Goal: Task Accomplishment & Management: Manage account settings

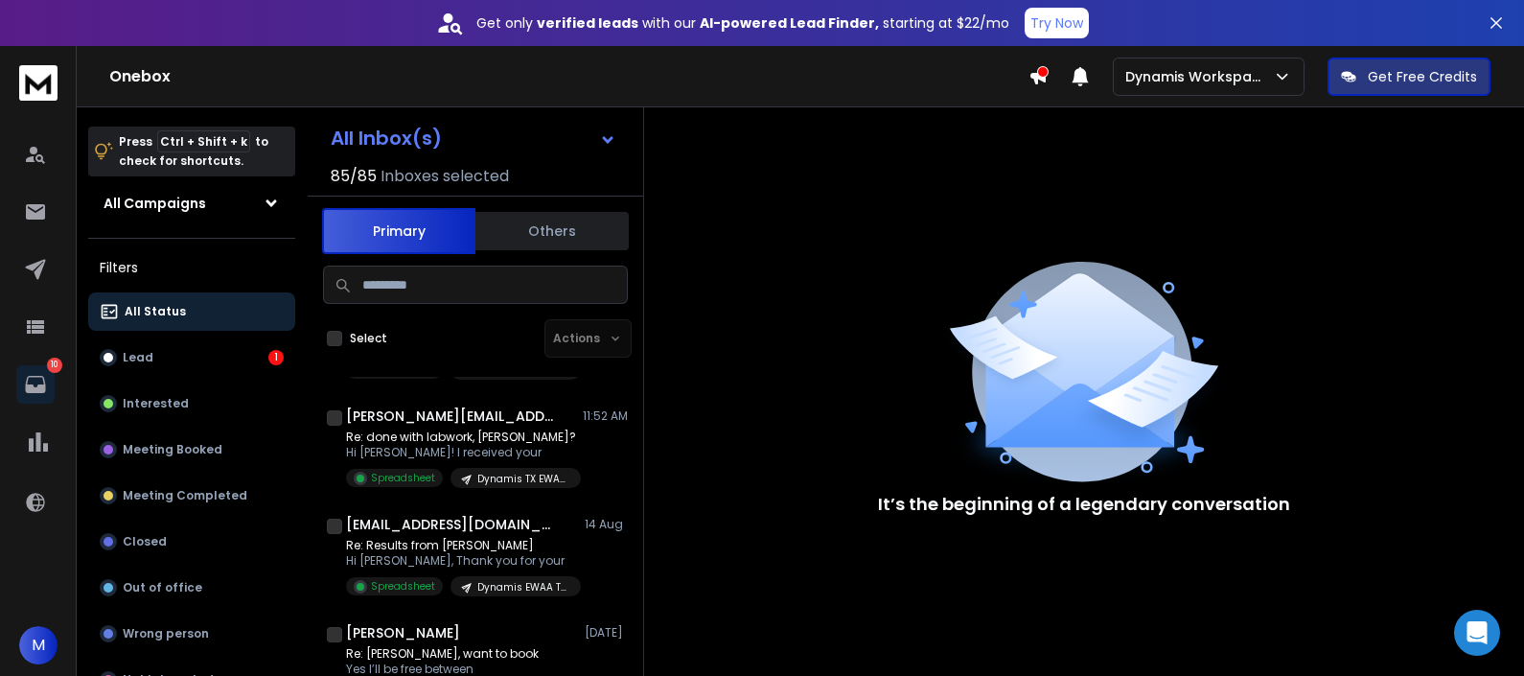
scroll to position [6211, 0]
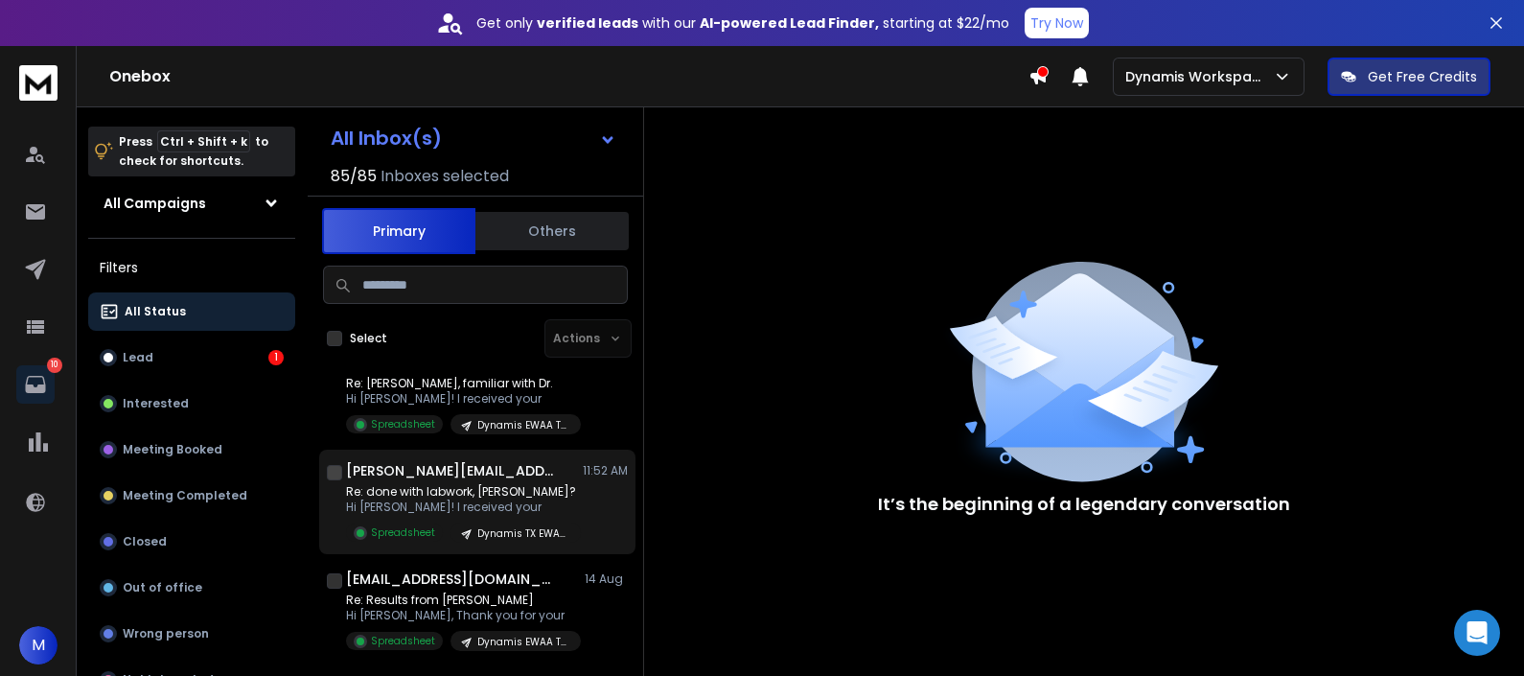
click at [445, 475] on h1 "[PERSON_NAME][EMAIL_ADDRESS][DOMAIN_NAME]" at bounding box center [451, 470] width 211 height 19
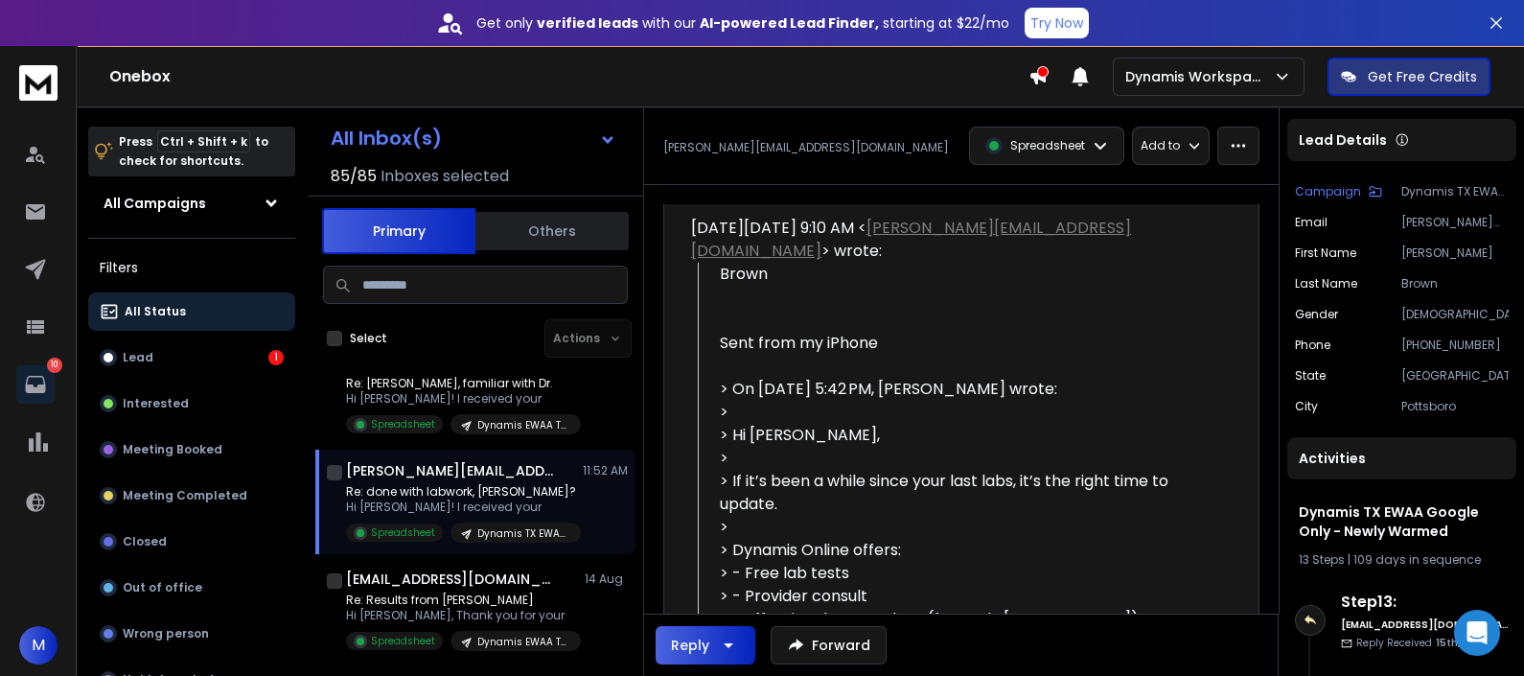
scroll to position [359, 0]
click at [47, 452] on icon at bounding box center [38, 441] width 29 height 29
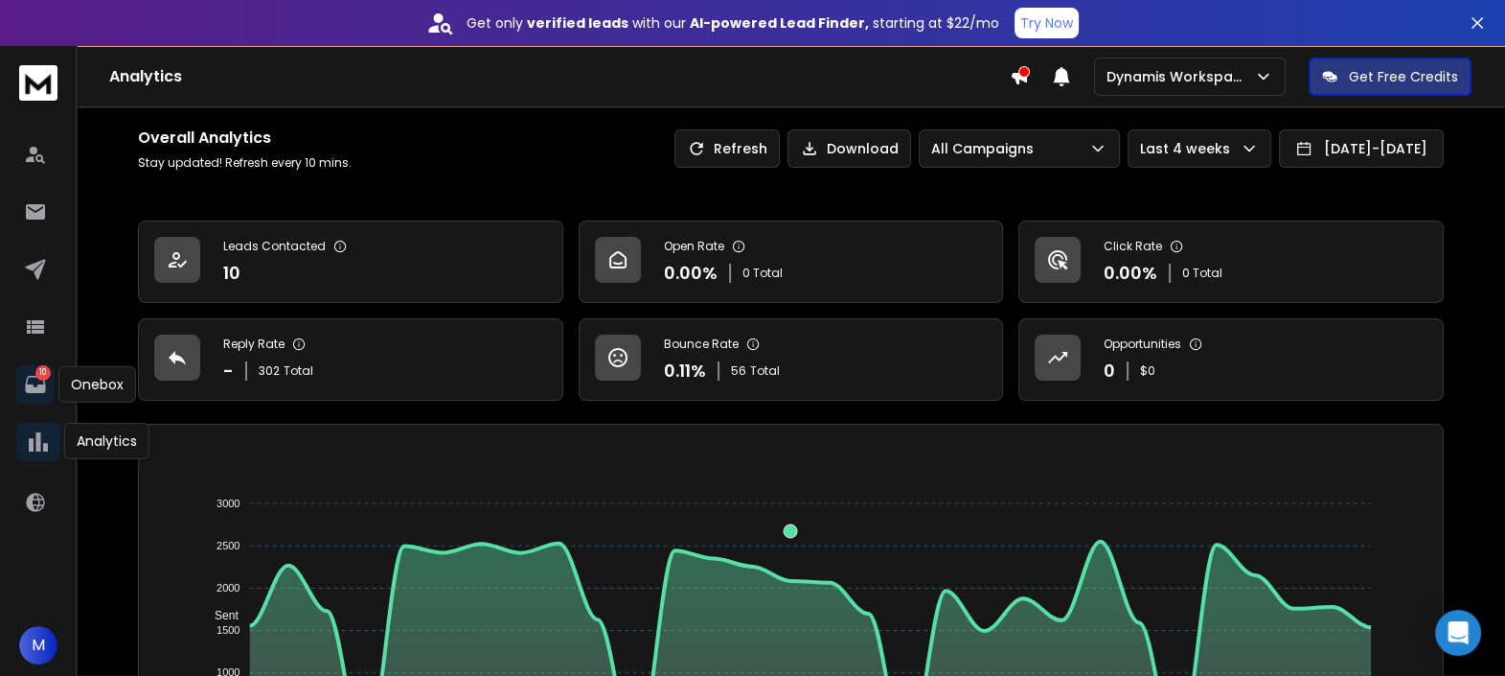
click at [35, 378] on icon at bounding box center [35, 384] width 23 height 23
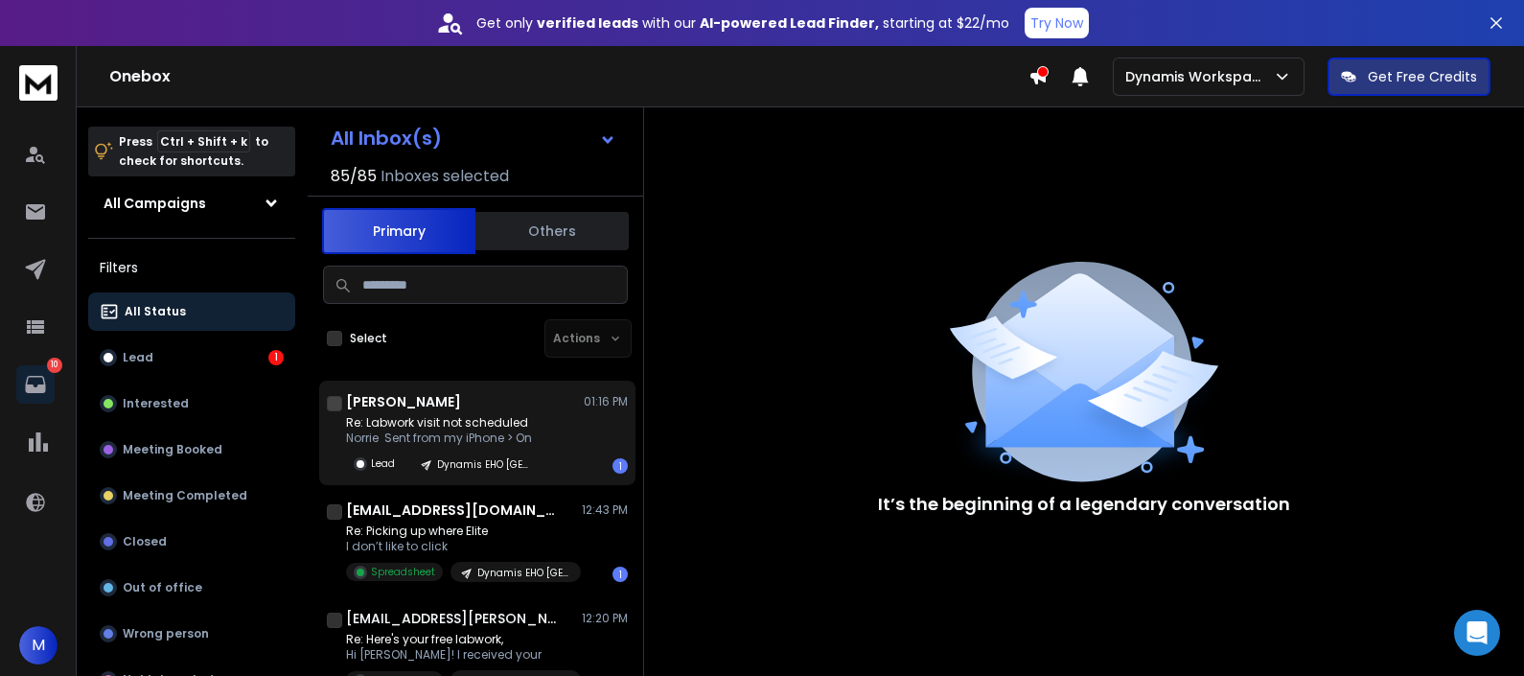
click at [460, 420] on p "Re: Labwork visit not scheduled" at bounding box center [443, 422] width 195 height 15
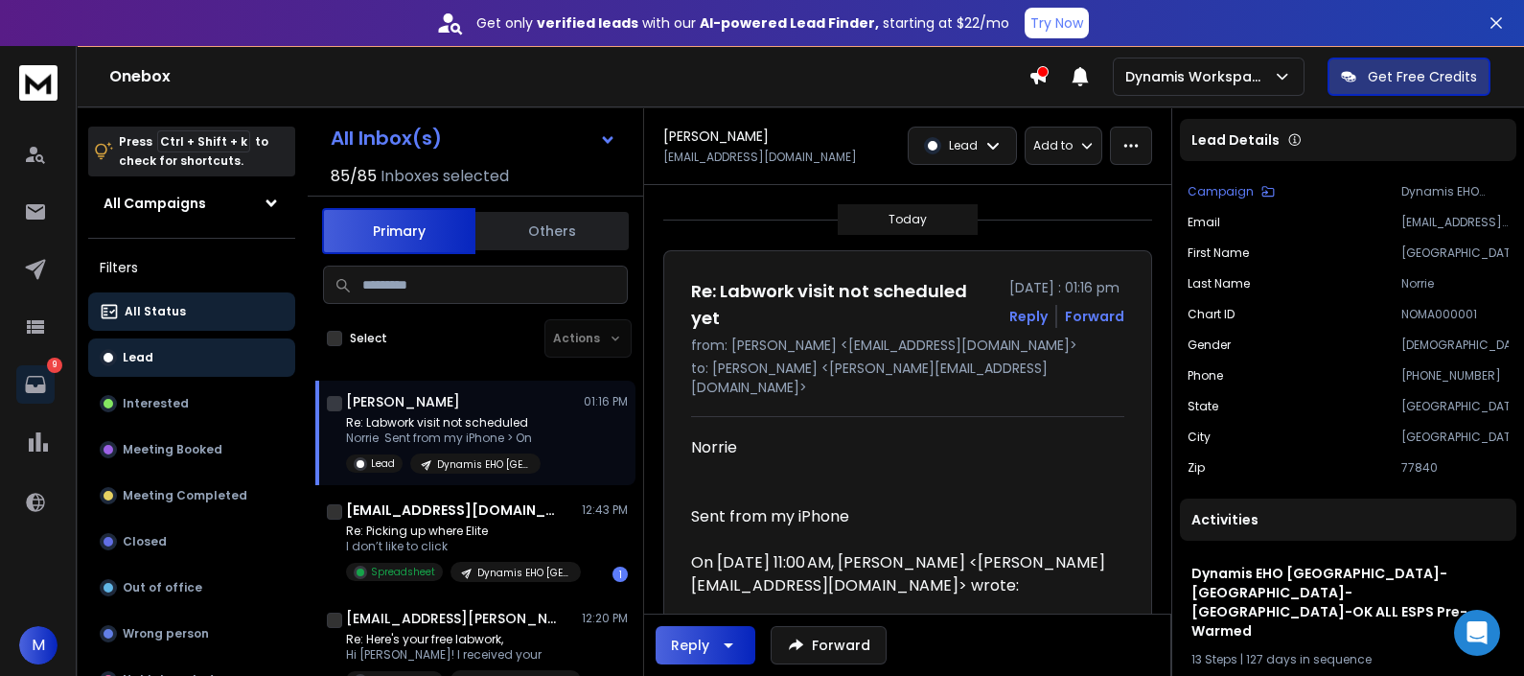
click at [147, 352] on p "Lead" at bounding box center [138, 357] width 31 height 15
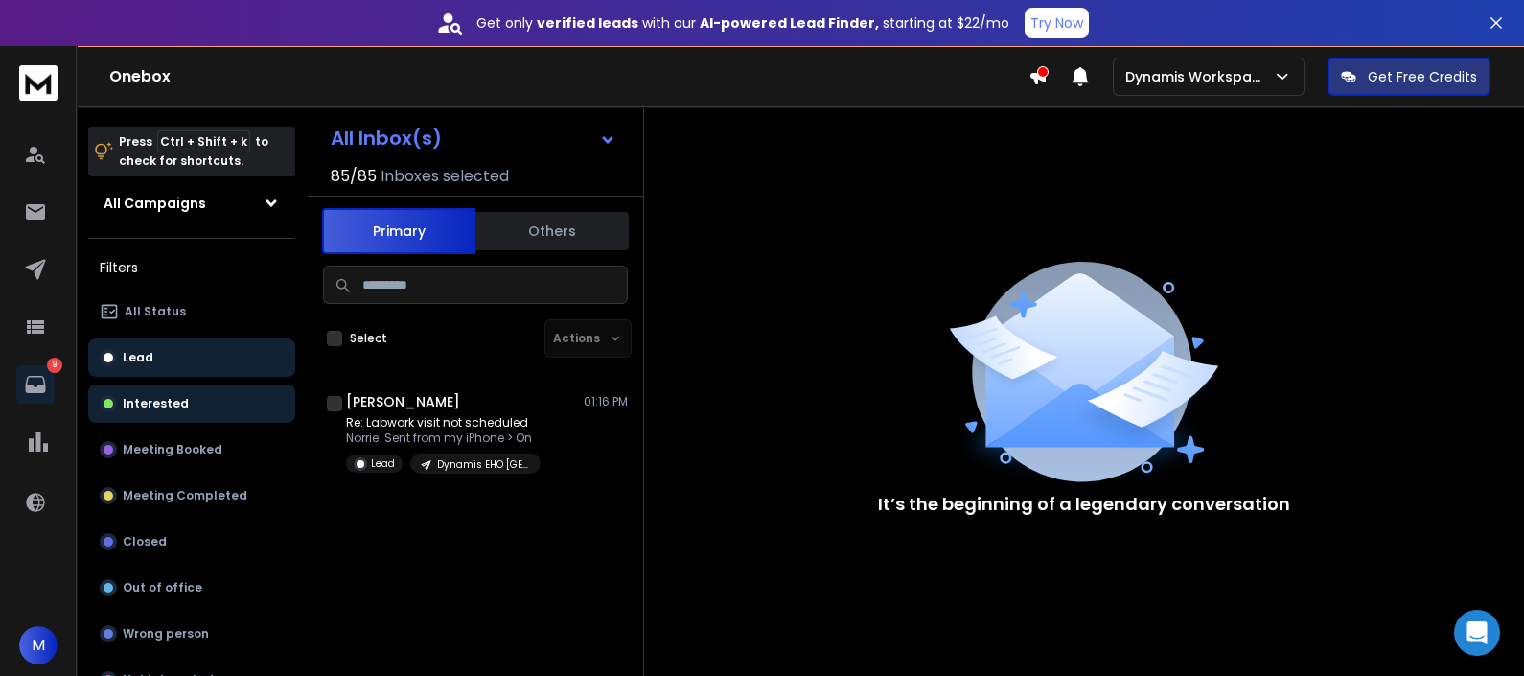
click at [155, 397] on p "Interested" at bounding box center [156, 403] width 66 height 15
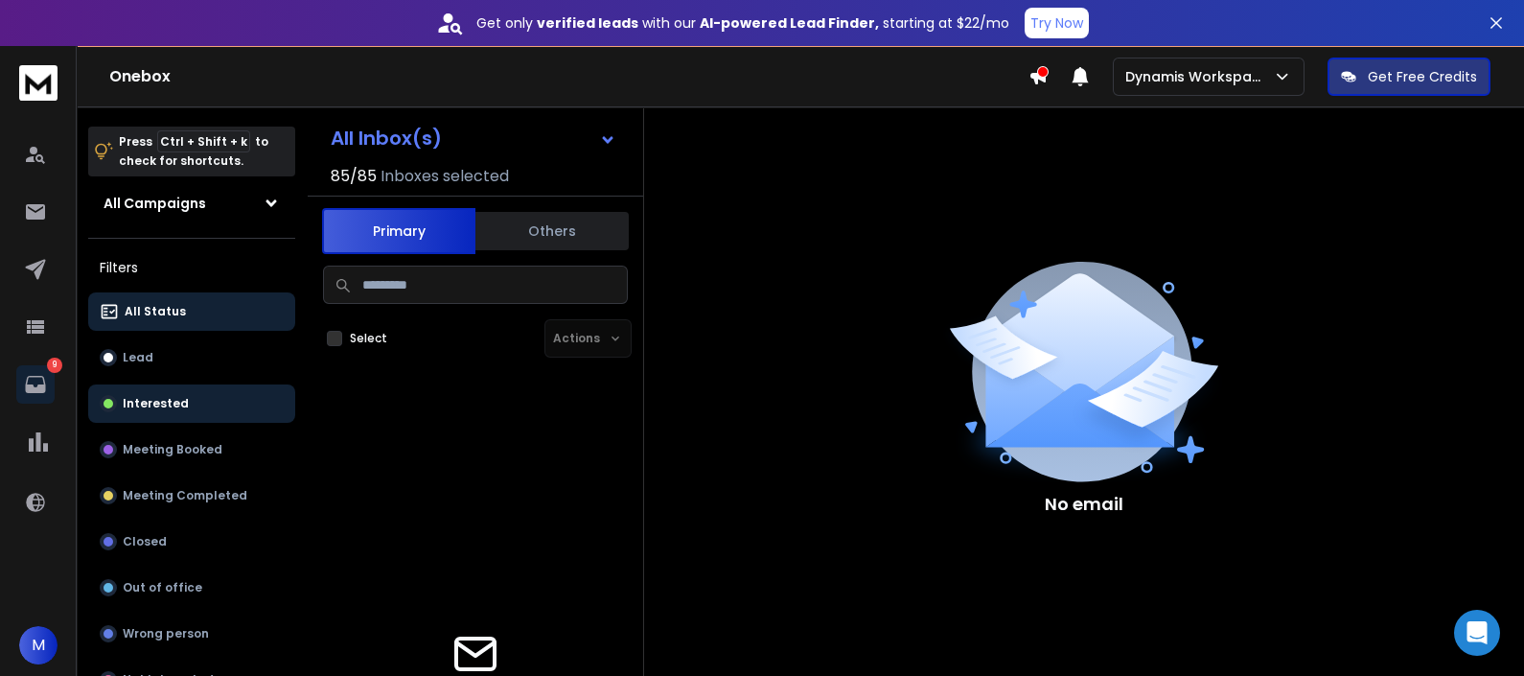
click at [136, 304] on p "All Status" at bounding box center [155, 311] width 61 height 15
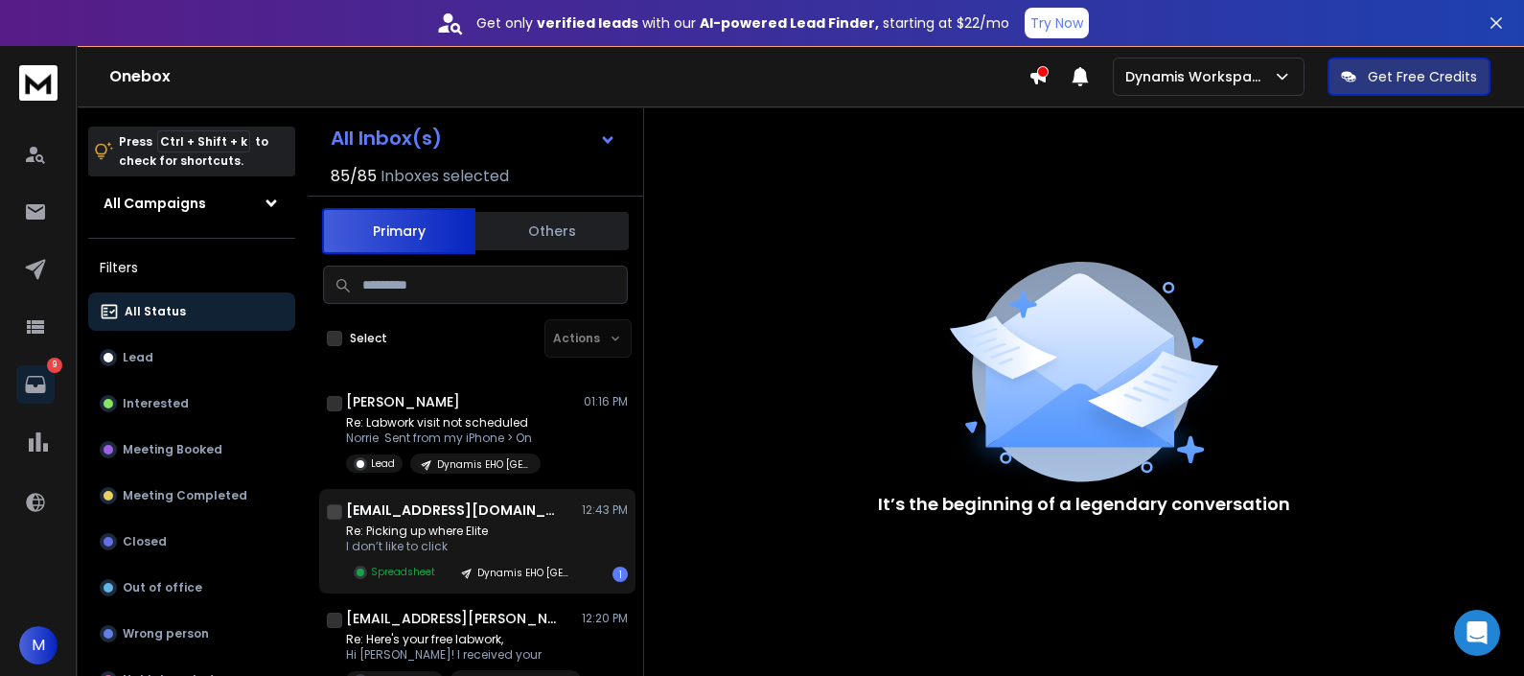
click at [479, 532] on p "Re: Picking up where Elite" at bounding box center [461, 530] width 230 height 15
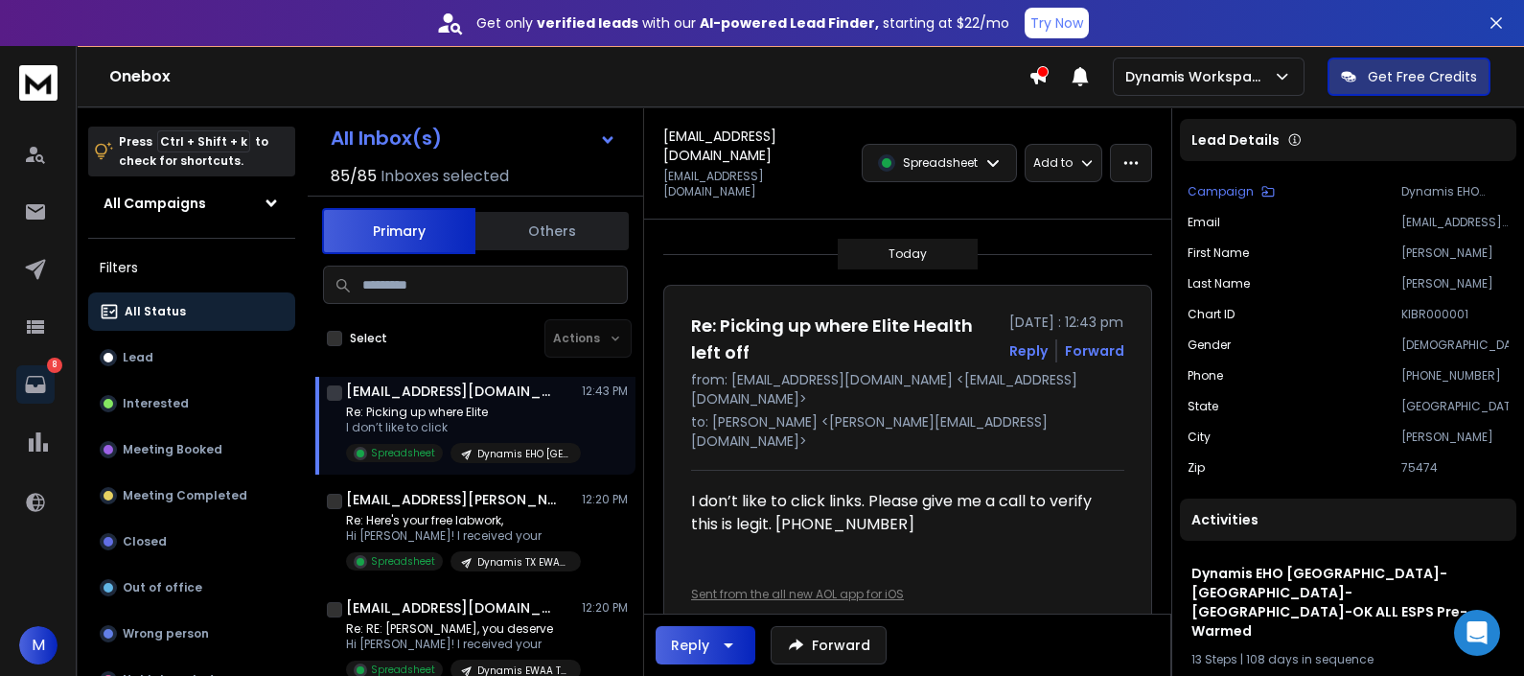
scroll to position [119, 0]
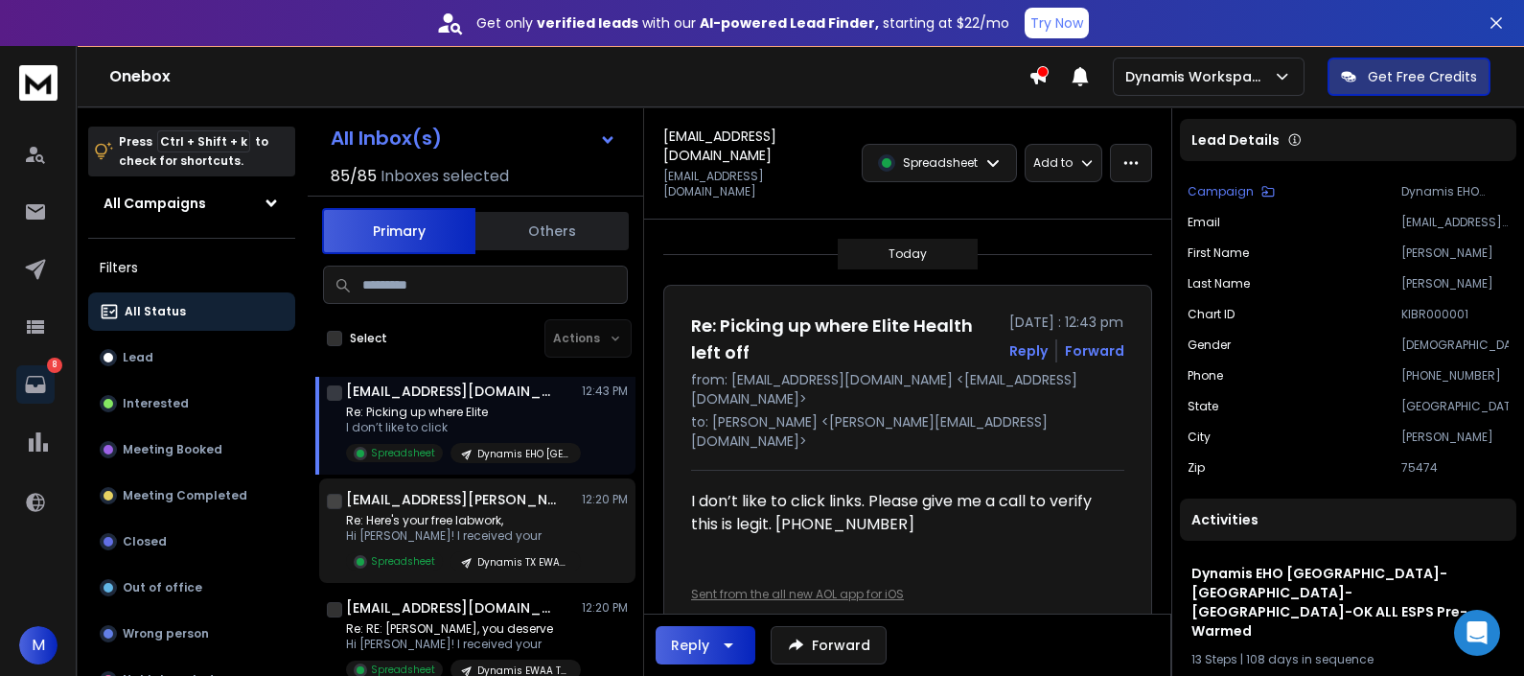
click at [522, 509] on div "[EMAIL_ADDRESS][PERSON_NAME][DOMAIN_NAME] 12:20 PM Re: Here's your free labwork…" at bounding box center [487, 530] width 282 height 81
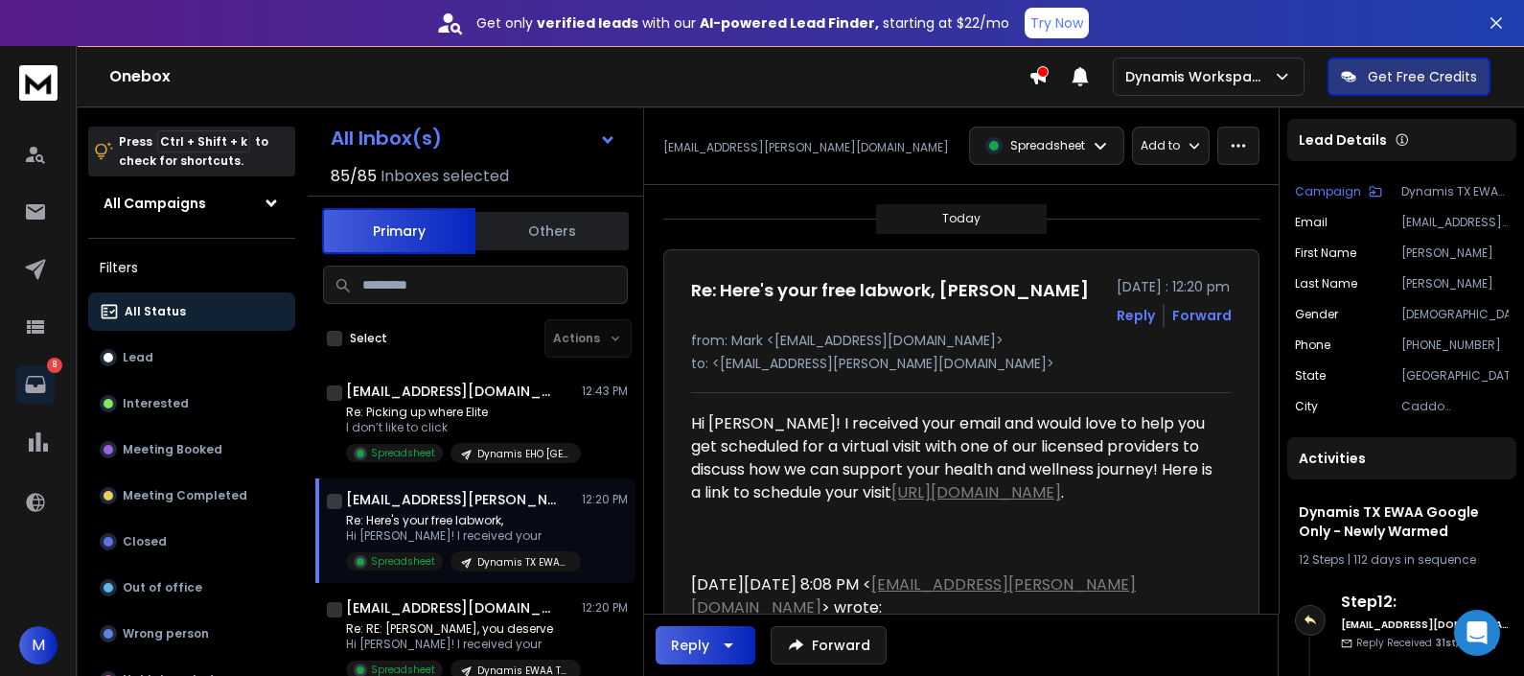
scroll to position [0, 0]
click at [538, 518] on p "Re: Here's your free labwork," at bounding box center [461, 520] width 230 height 15
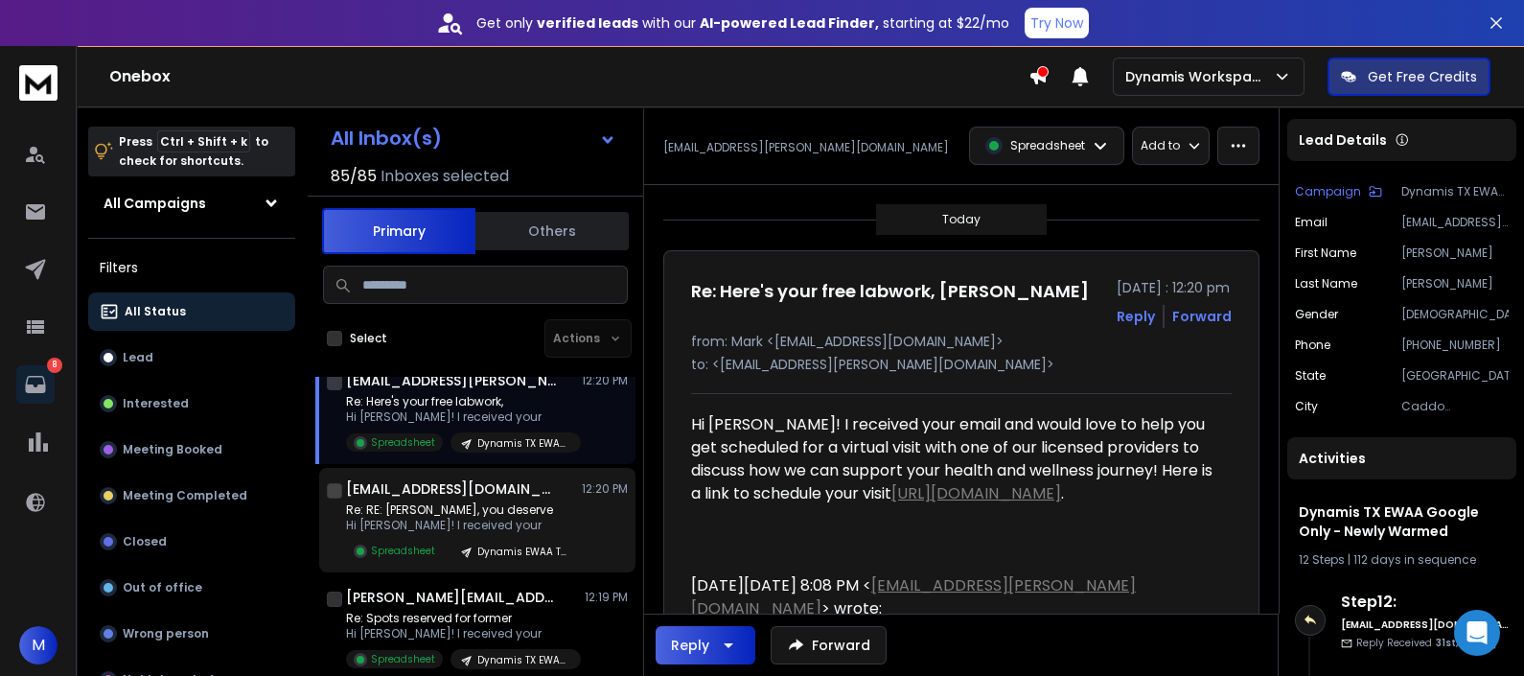
scroll to position [239, 0]
click at [524, 490] on div "[EMAIL_ADDRESS][DOMAIN_NAME] 12:20 PM" at bounding box center [487, 487] width 282 height 19
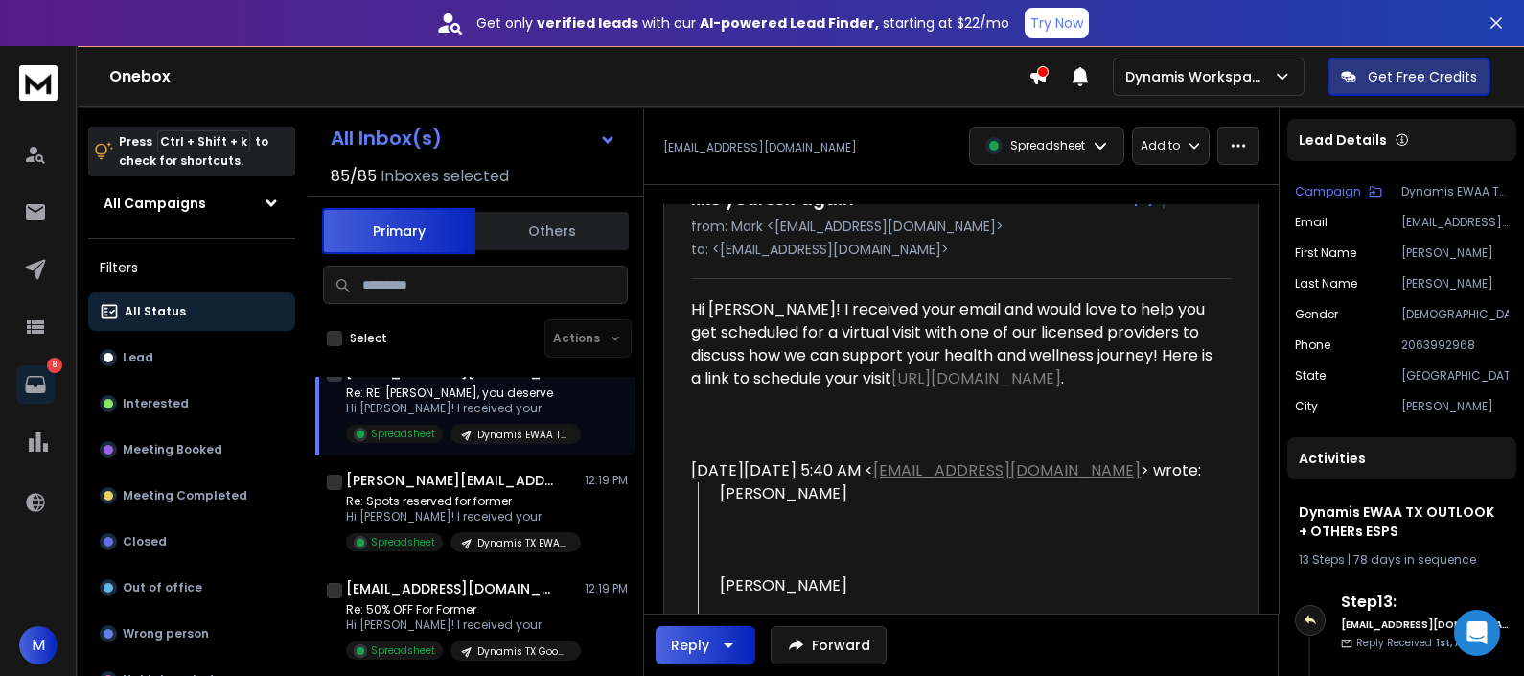
scroll to position [359, 0]
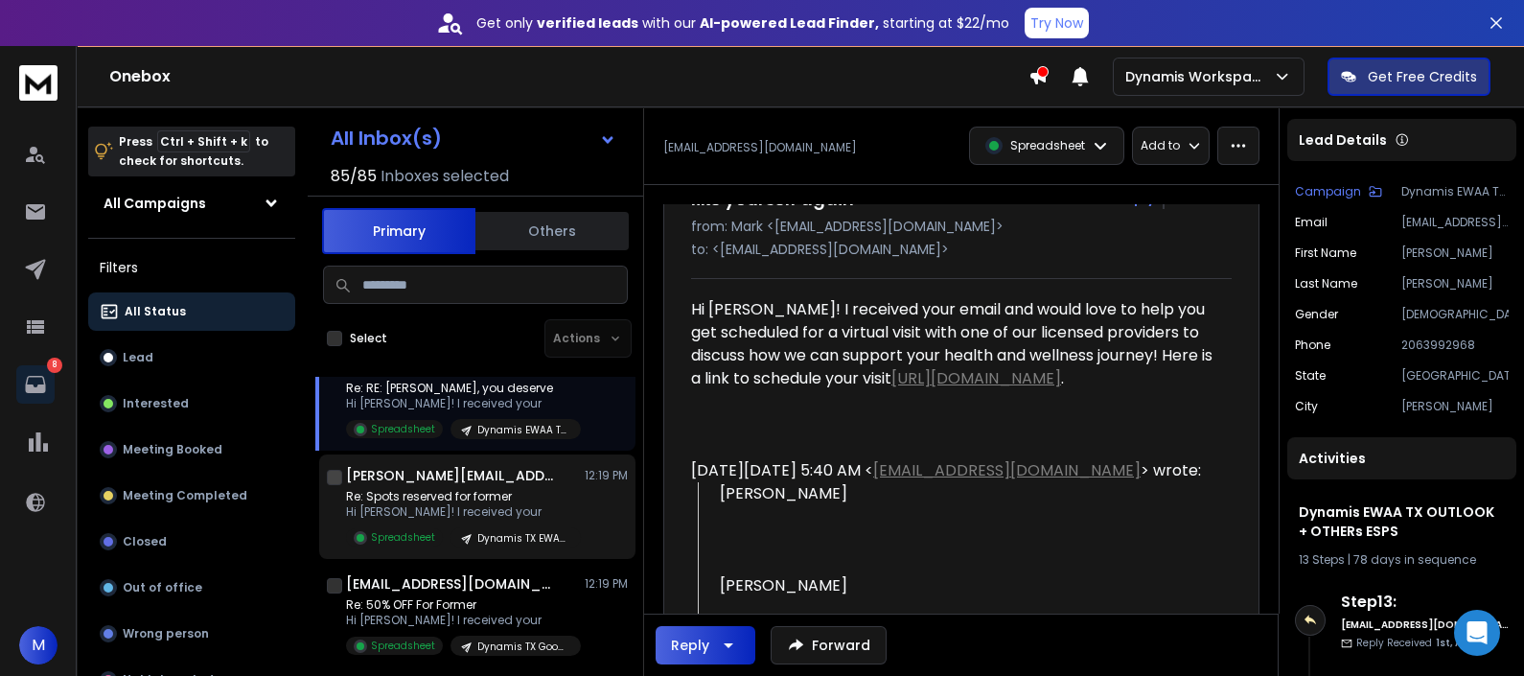
click at [430, 469] on h1 "[PERSON_NAME][EMAIL_ADDRESS][DOMAIN_NAME]" at bounding box center [451, 475] width 211 height 19
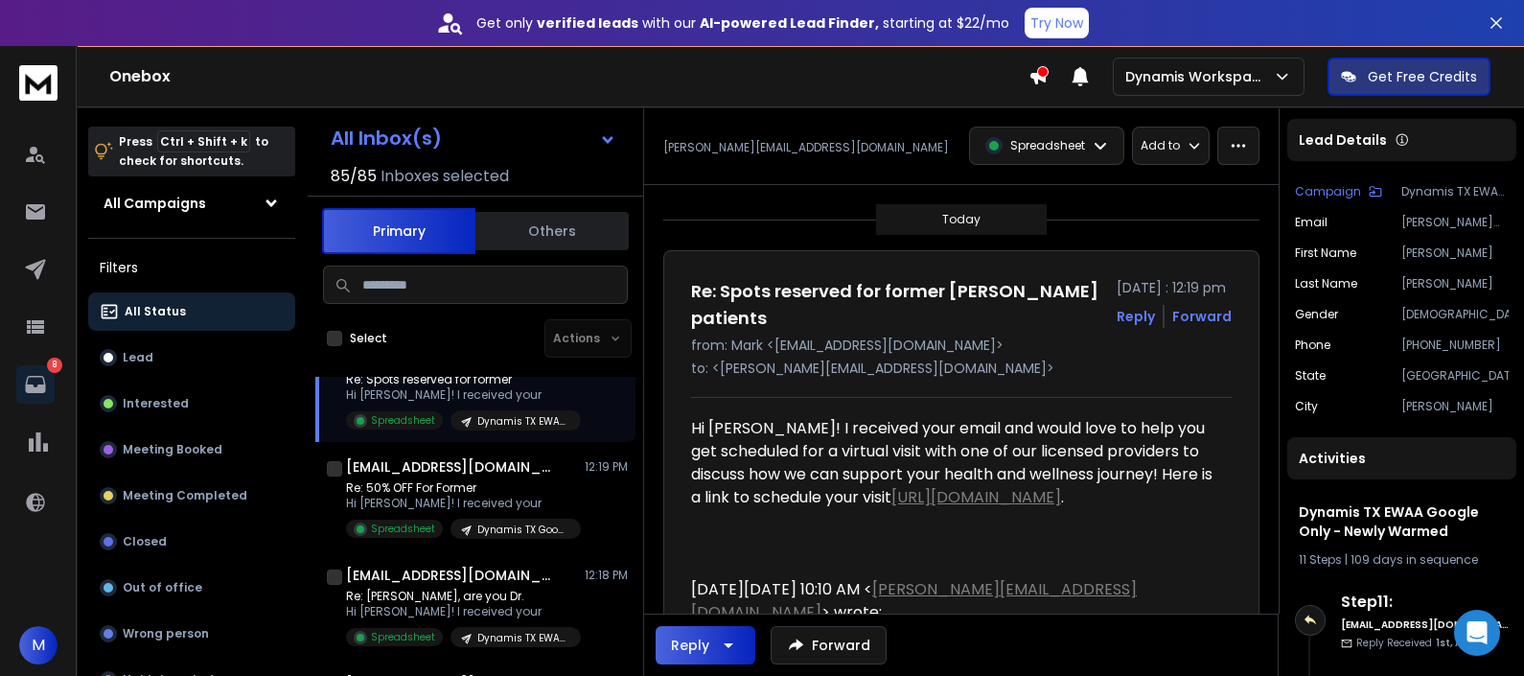
scroll to position [478, 0]
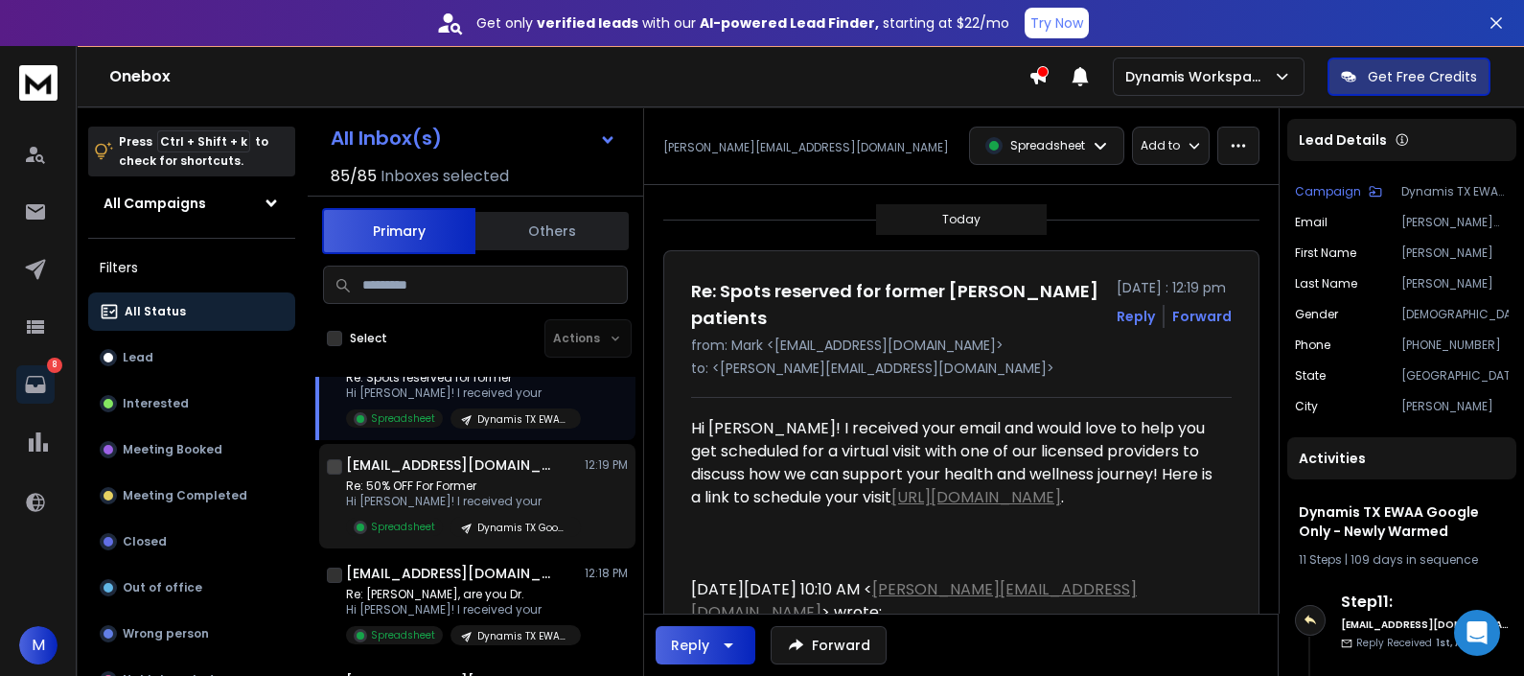
click at [507, 484] on p "Re: 50% OFF For Former" at bounding box center [461, 485] width 230 height 15
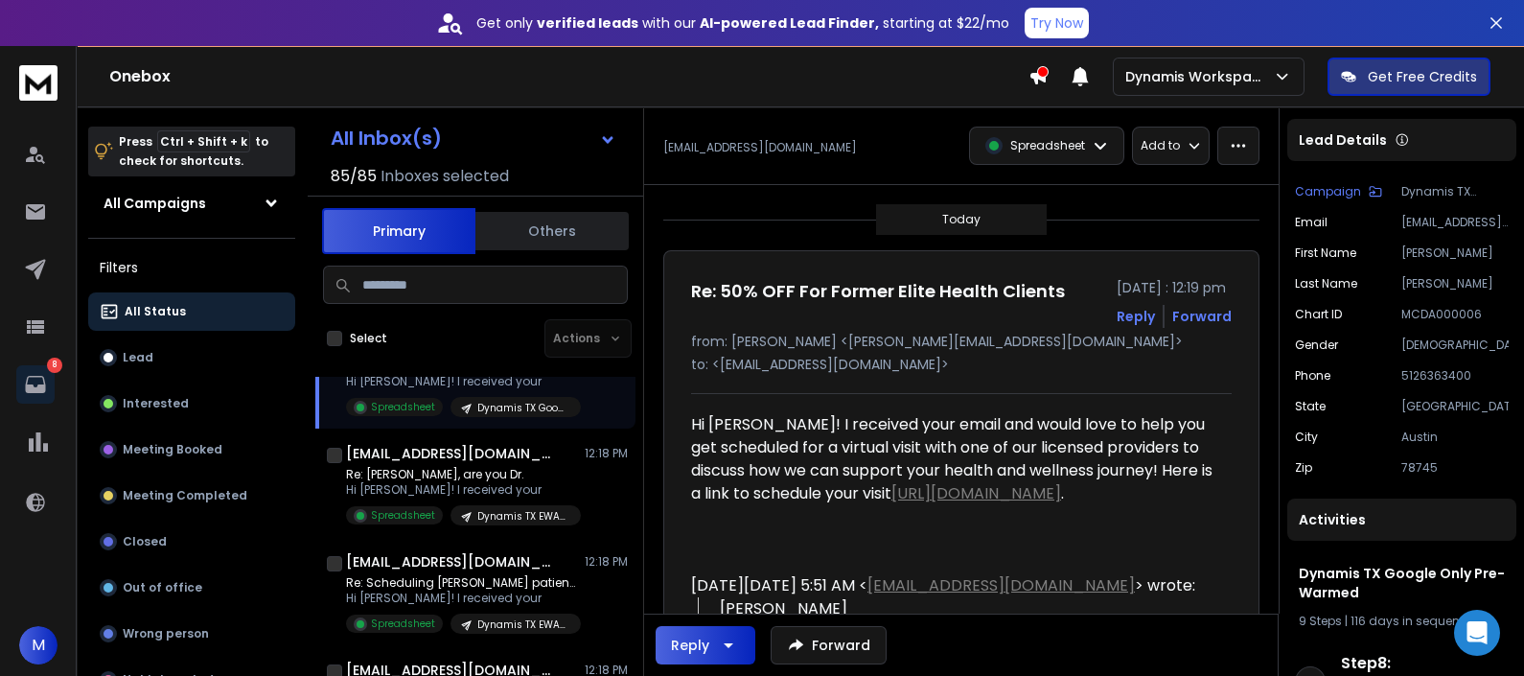
scroll to position [599, 0]
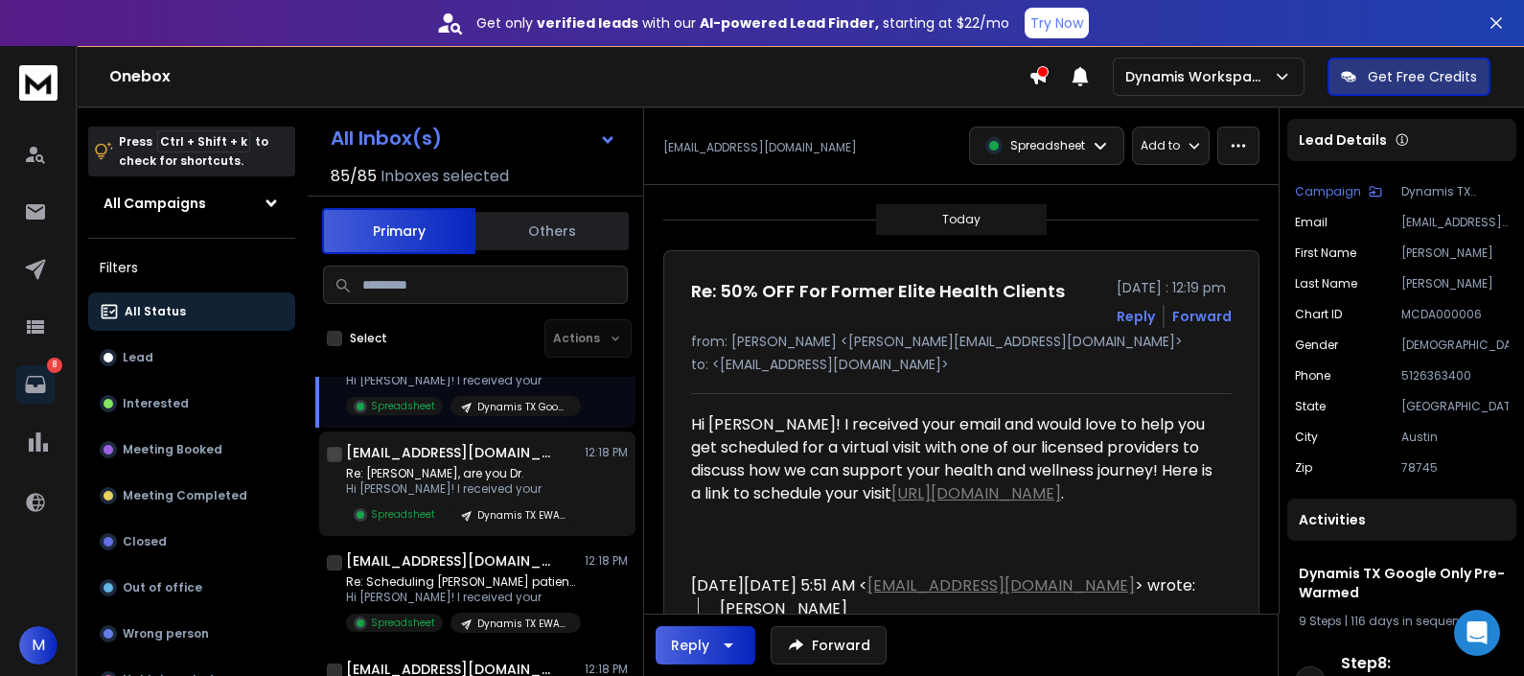
click at [506, 470] on p "Re: [PERSON_NAME], are you Dr." at bounding box center [461, 473] width 230 height 15
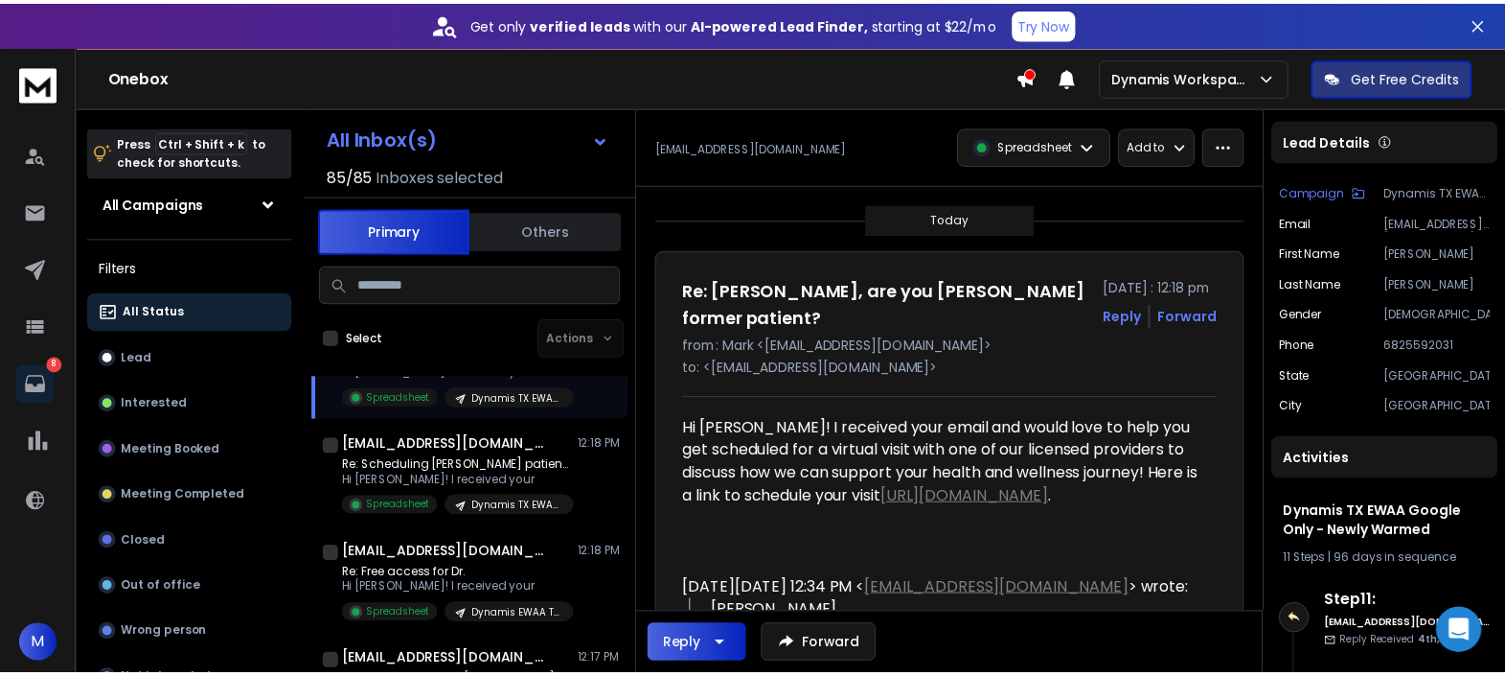
scroll to position [719, 0]
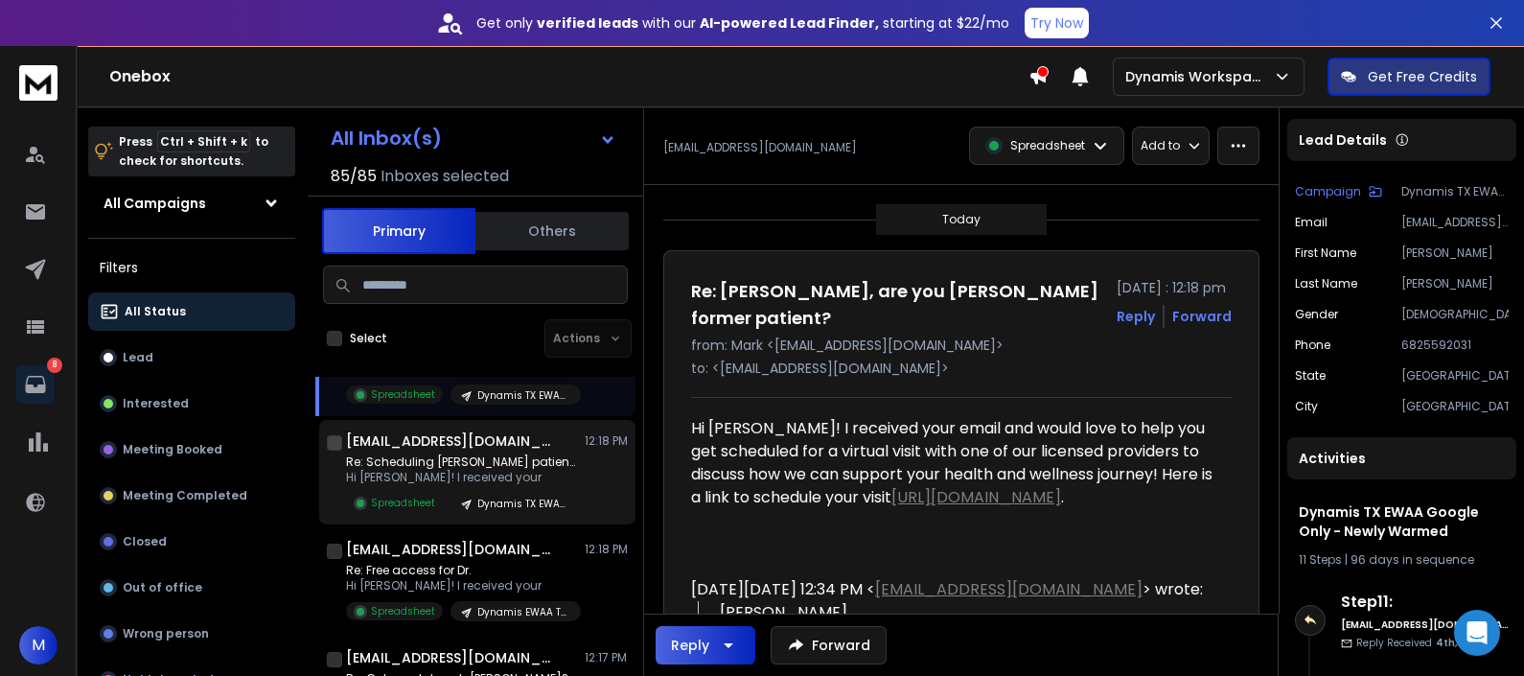
click at [511, 466] on p "Re: Scheduling [PERSON_NAME] patients" at bounding box center [461, 461] width 230 height 15
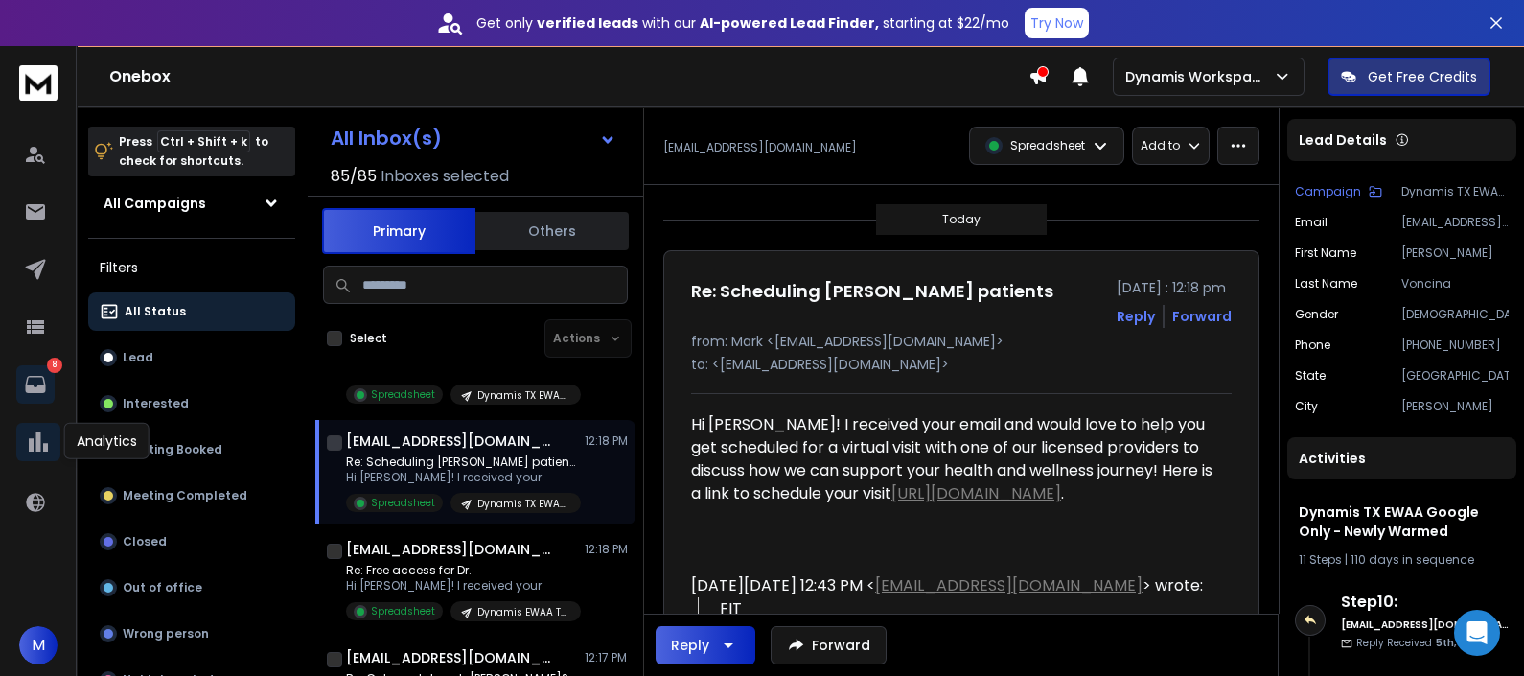
click at [41, 447] on icon at bounding box center [38, 441] width 29 height 29
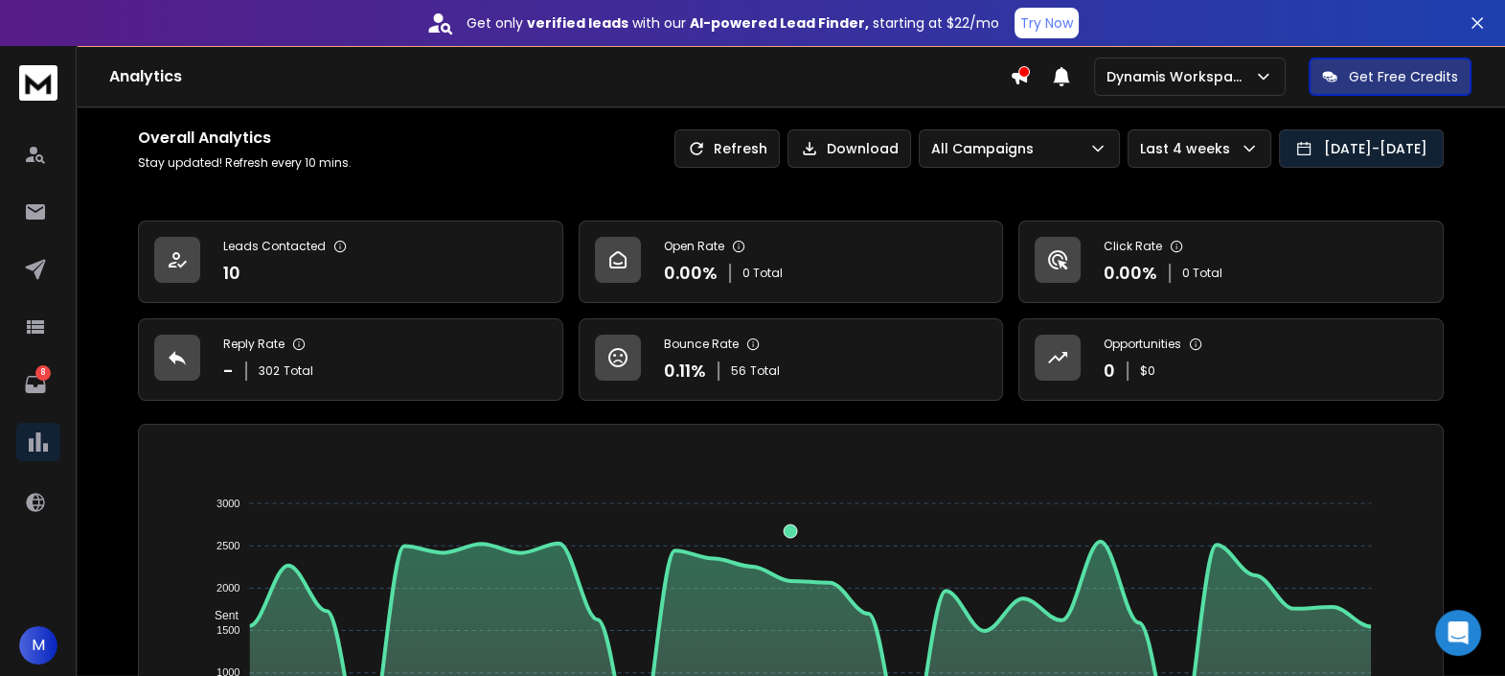
click at [1343, 142] on button "[DATE] - [DATE]" at bounding box center [1361, 148] width 165 height 38
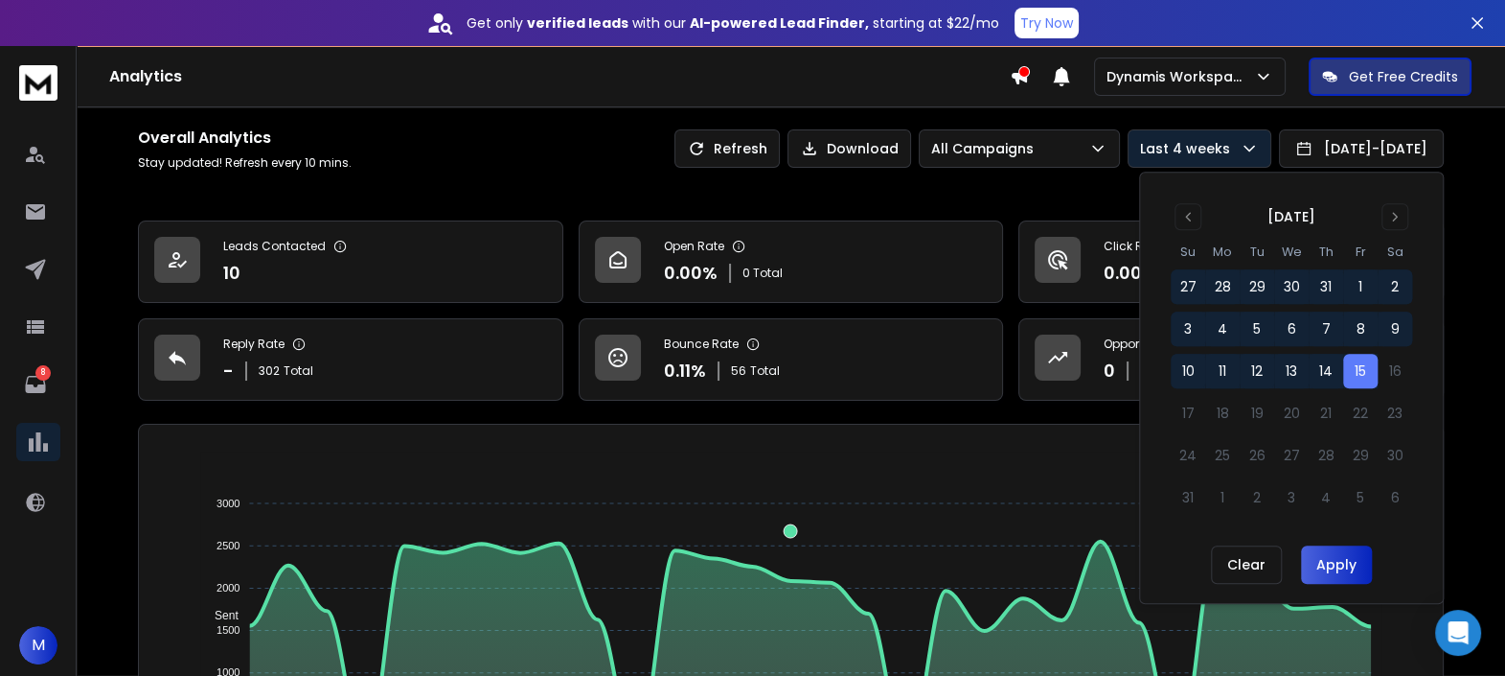
click at [1140, 141] on p "Last 4 weeks" at bounding box center [1189, 148] width 98 height 19
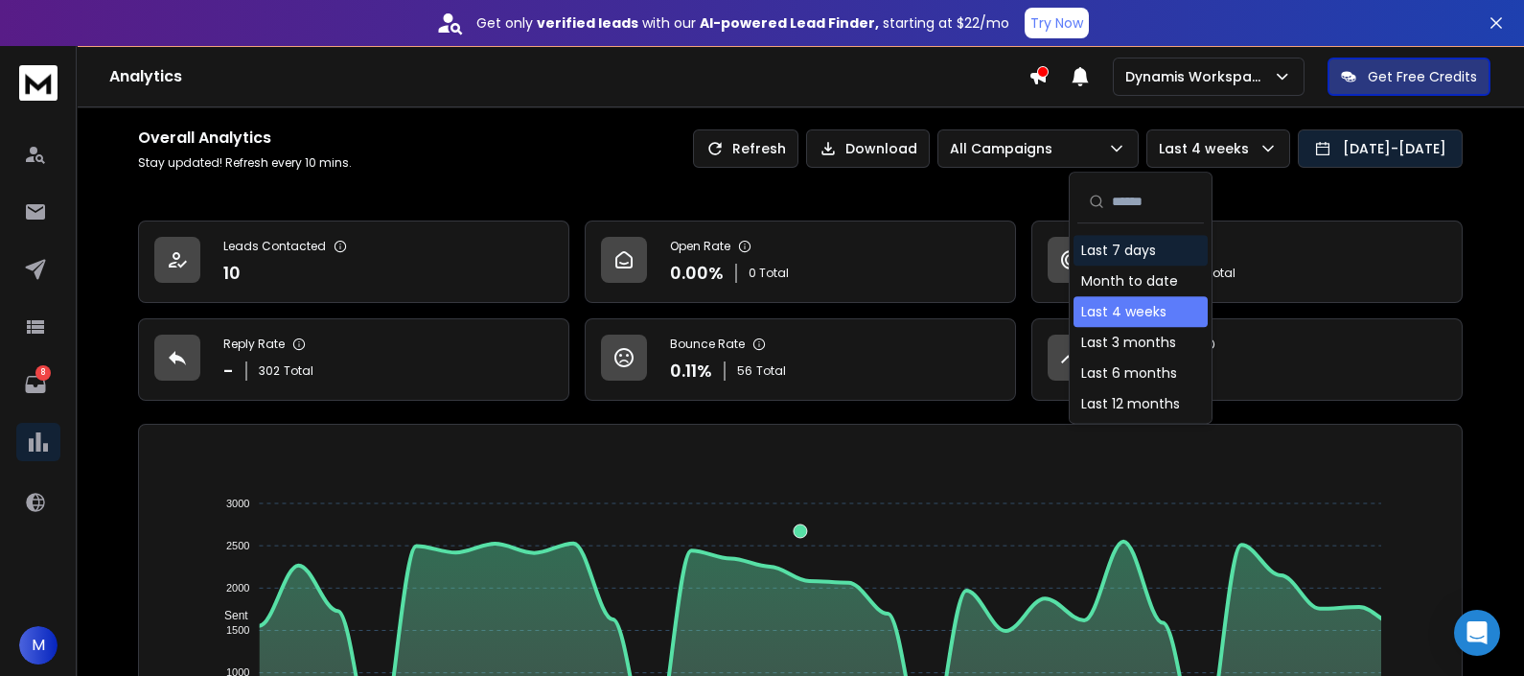
click at [1320, 139] on button "[DATE] - [DATE]" at bounding box center [1379, 148] width 165 height 38
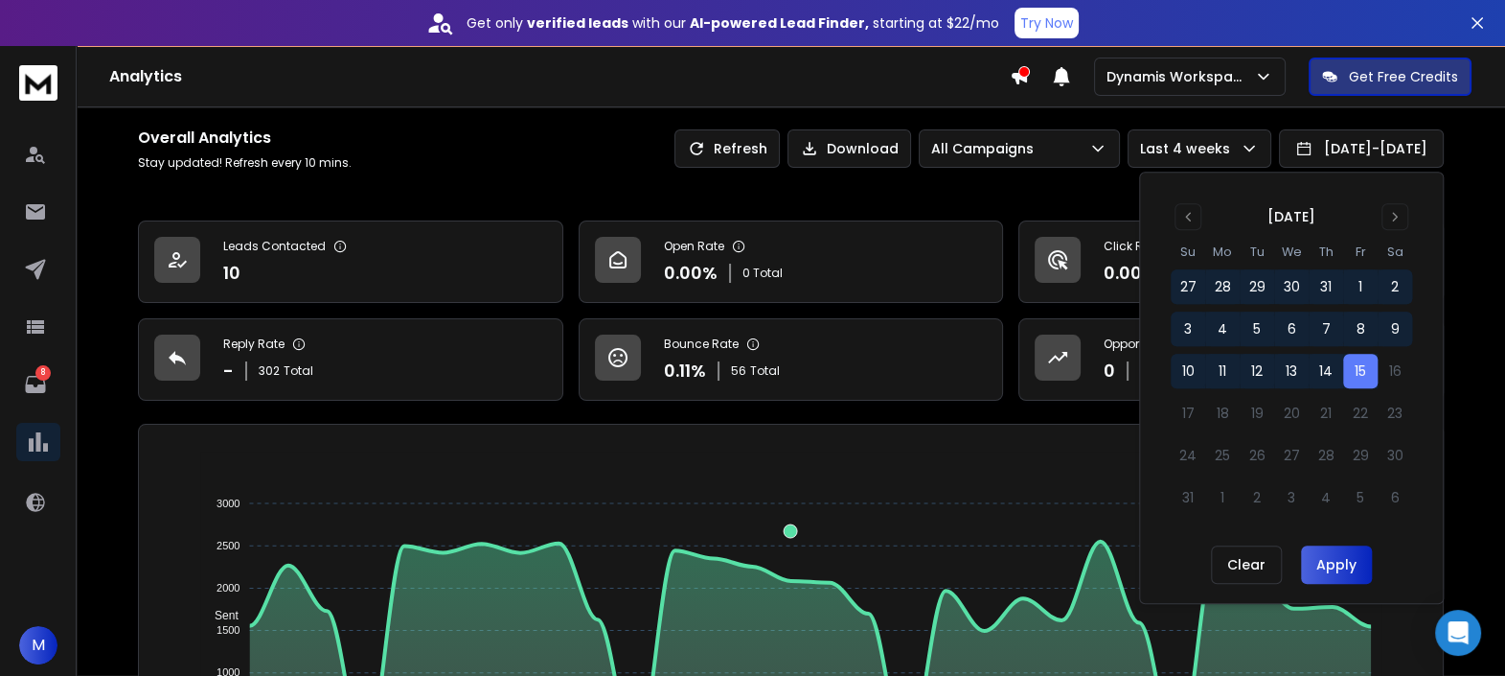
click at [1348, 368] on button "15" at bounding box center [1360, 371] width 34 height 34
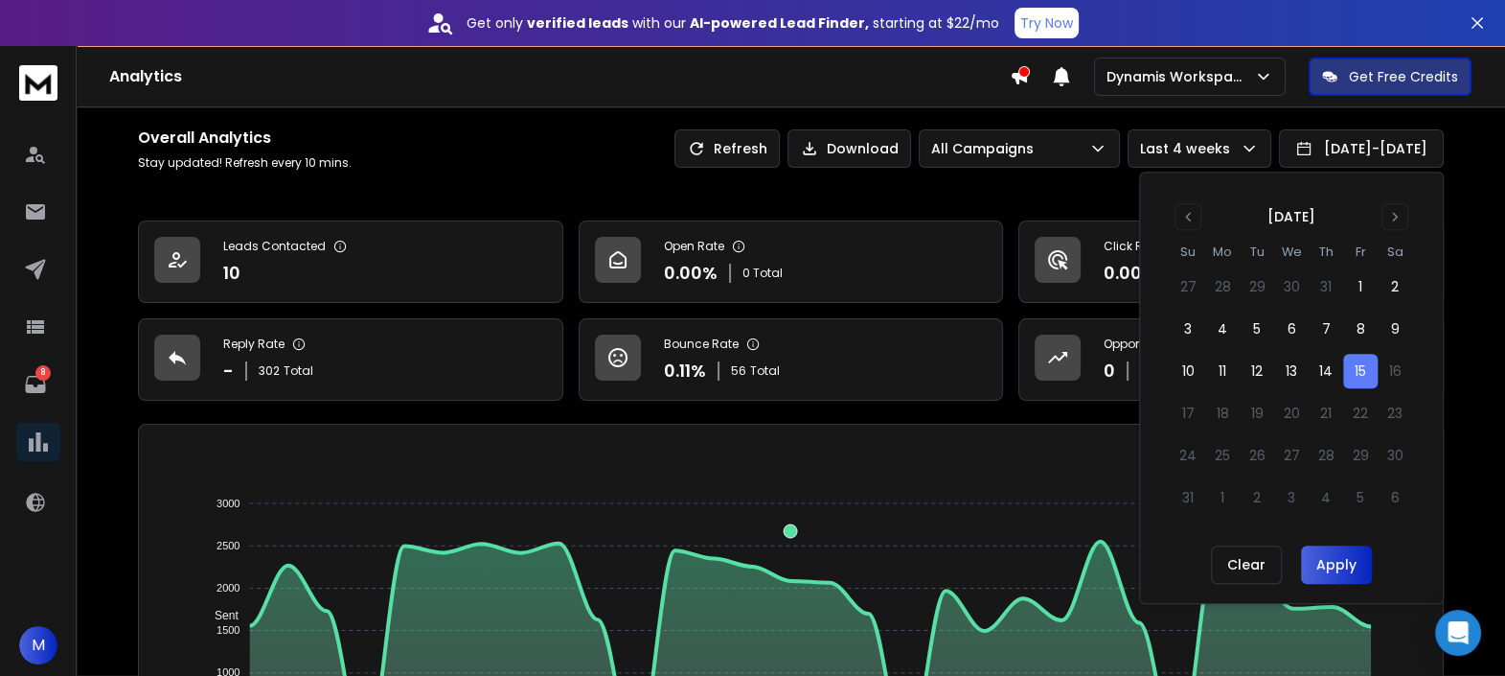
click at [1348, 366] on button "15" at bounding box center [1360, 371] width 34 height 34
drag, startPoint x: 1320, startPoint y: 572, endPoint x: 1327, endPoint y: 457, distance: 115.2
click at [1325, 573] on button "Apply" at bounding box center [1336, 564] width 71 height 38
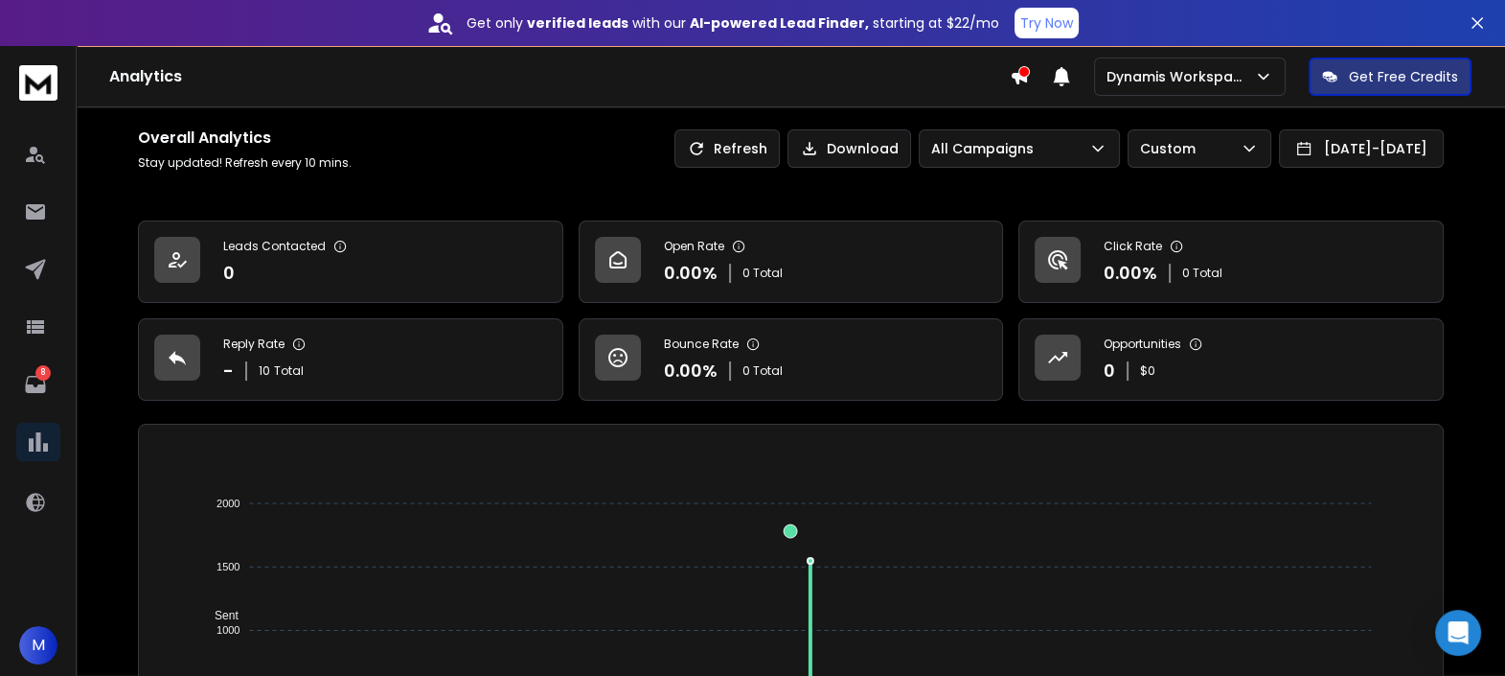
click at [1279, 149] on button "[DATE] - [DATE]" at bounding box center [1361, 148] width 165 height 38
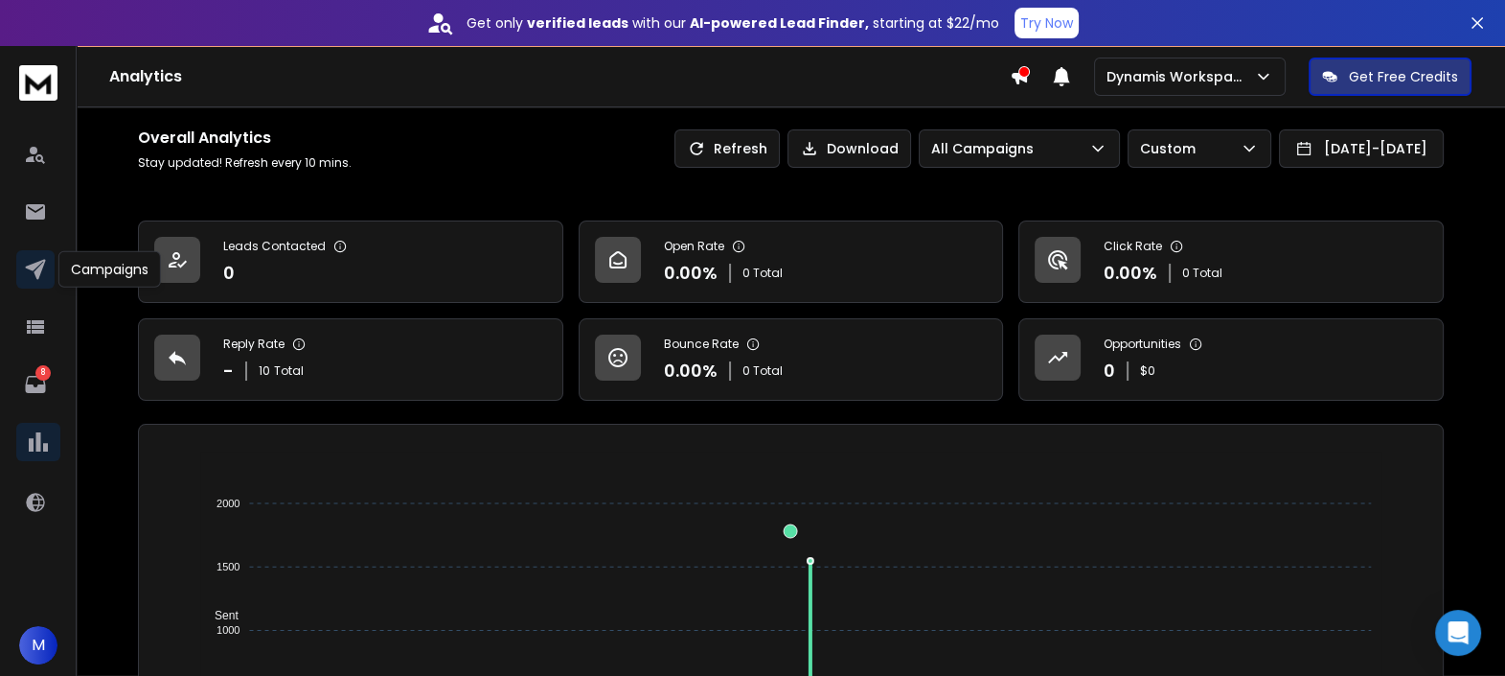
click at [30, 251] on link at bounding box center [35, 269] width 38 height 38
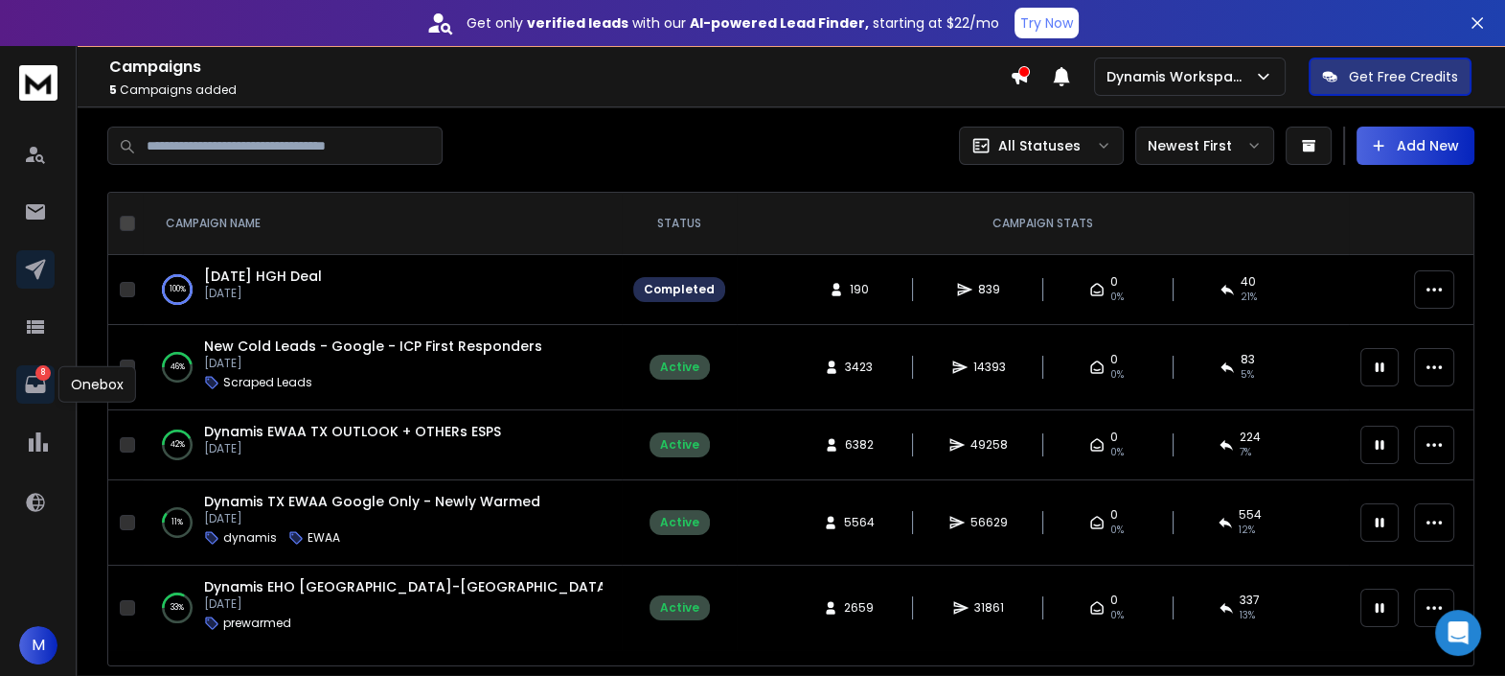
click at [39, 378] on p "8" at bounding box center [42, 372] width 15 height 15
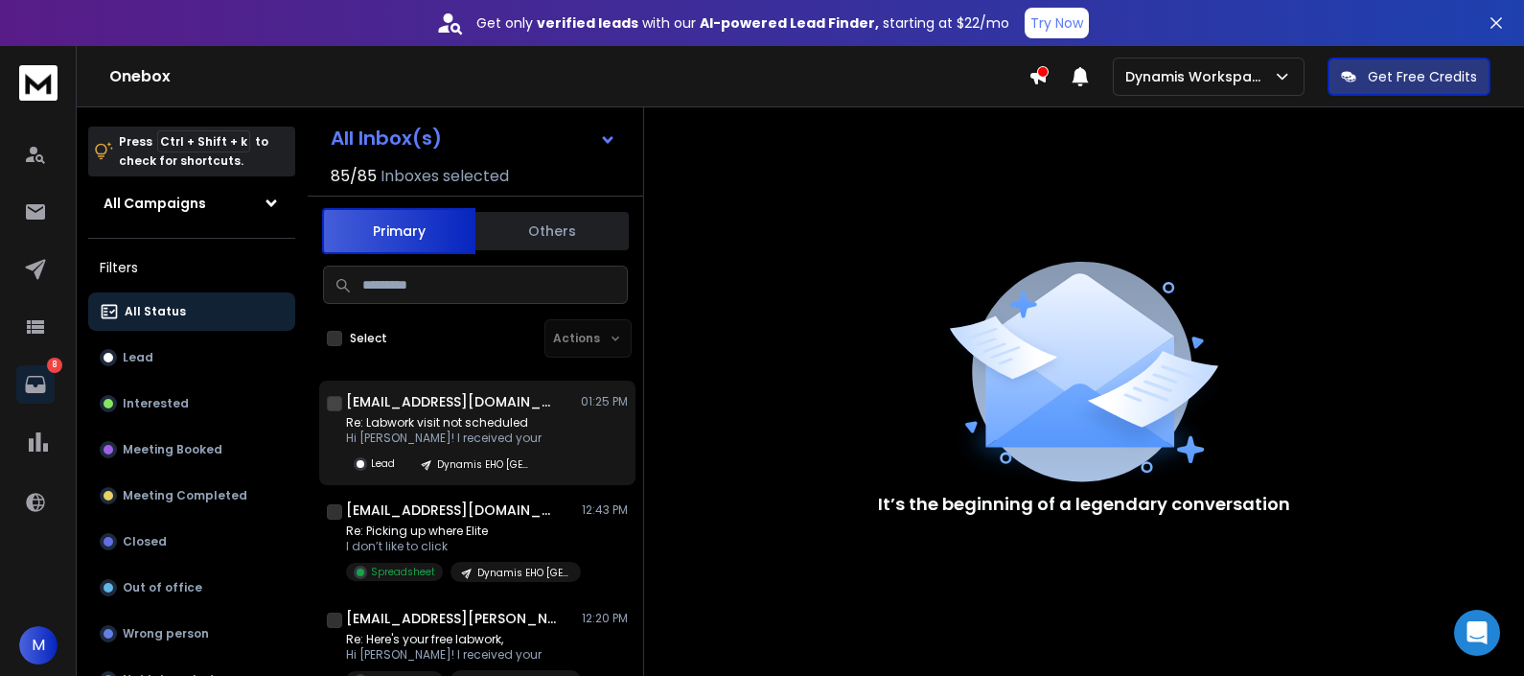
click at [511, 430] on p "Hi [PERSON_NAME]! I received your" at bounding box center [443, 437] width 195 height 15
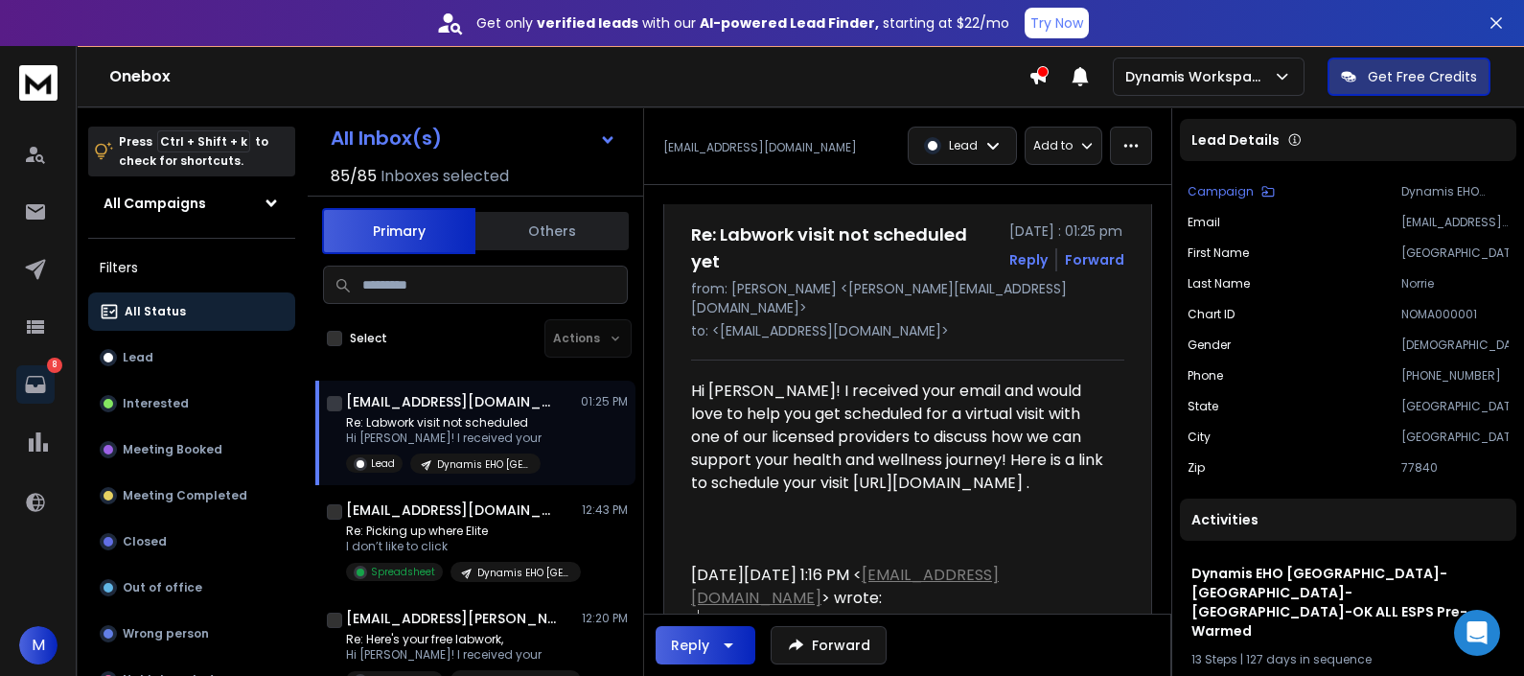
scroll to position [119, 0]
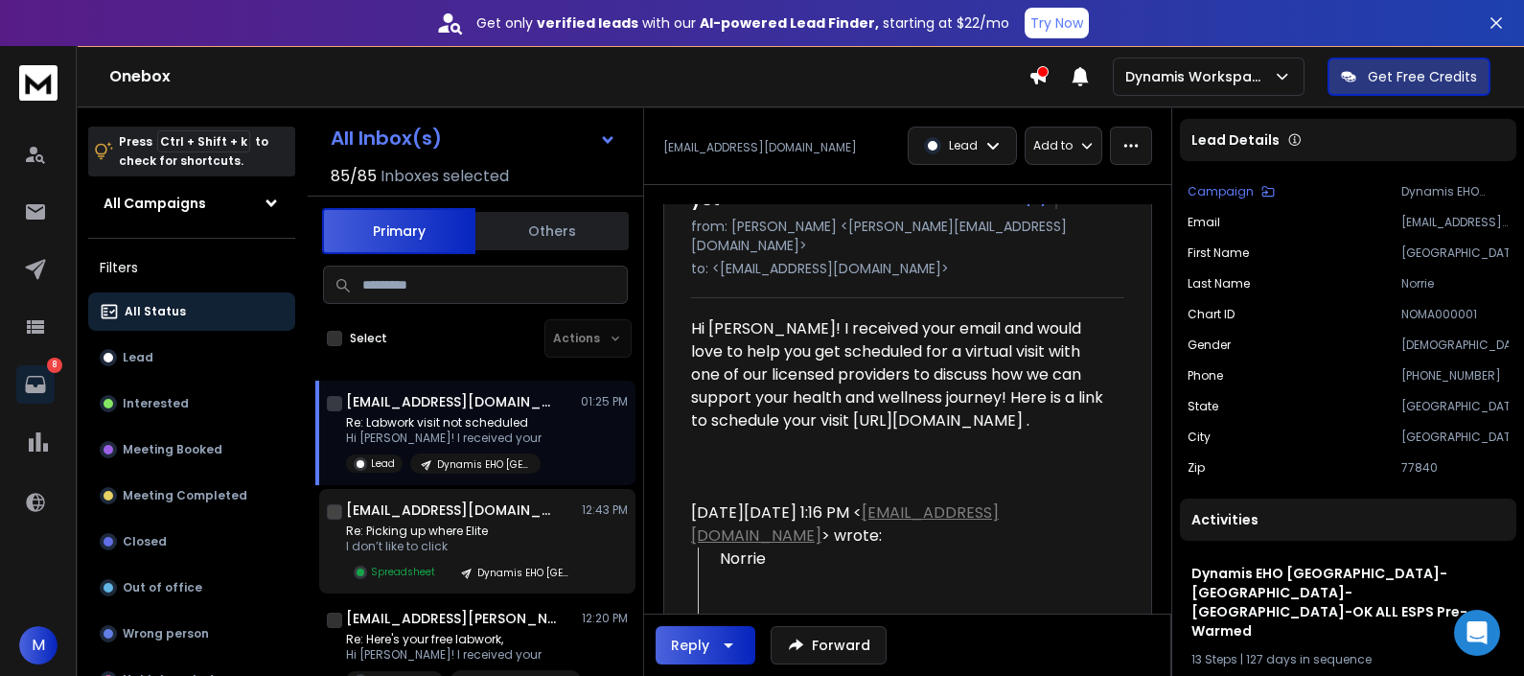
click at [517, 516] on div "[EMAIL_ADDRESS][DOMAIN_NAME] 12:43 PM" at bounding box center [487, 509] width 282 height 19
